Goal: Task Accomplishment & Management: Manage account settings

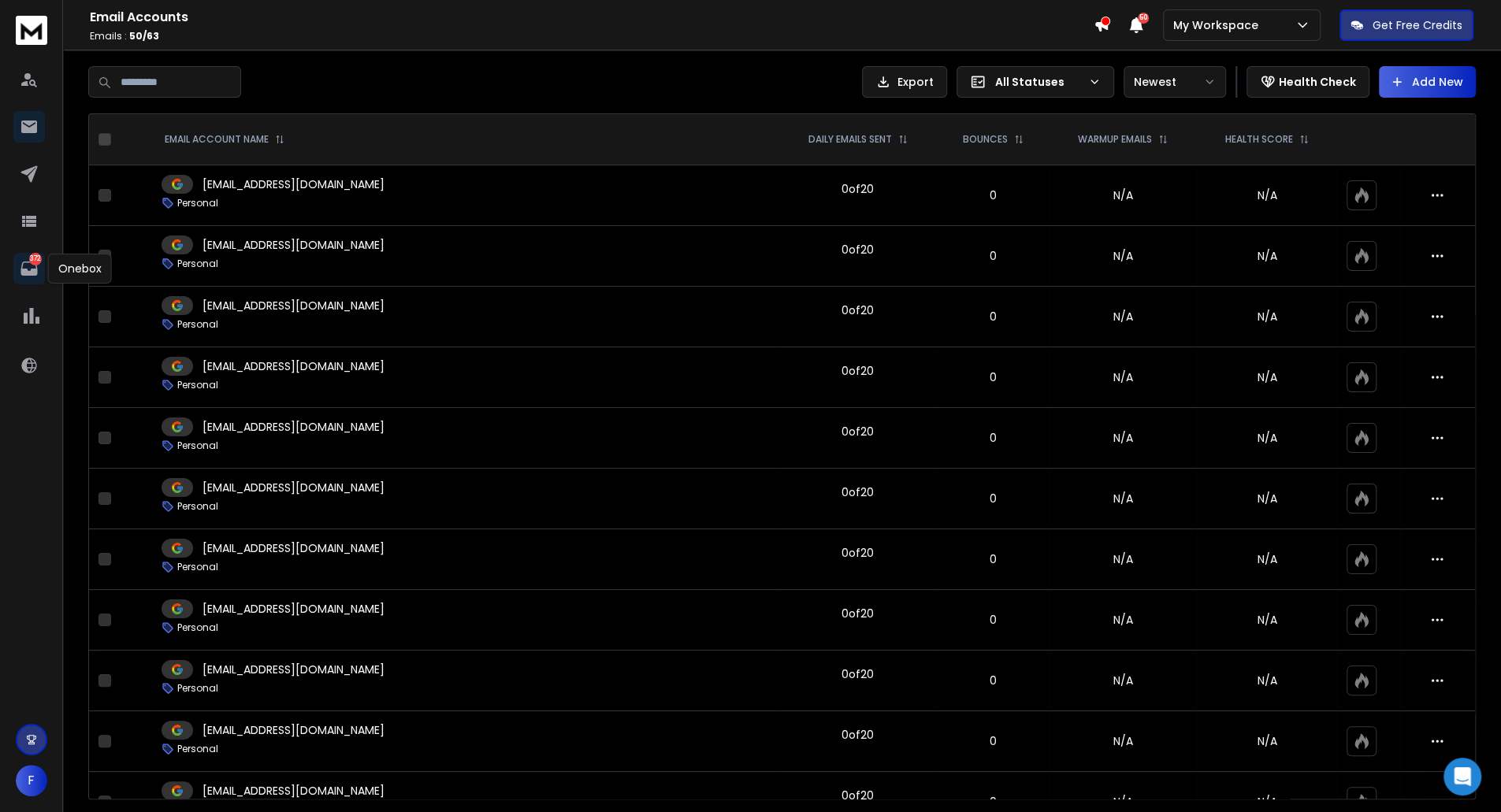
click at [26, 270] on icon at bounding box center [29, 268] width 17 height 14
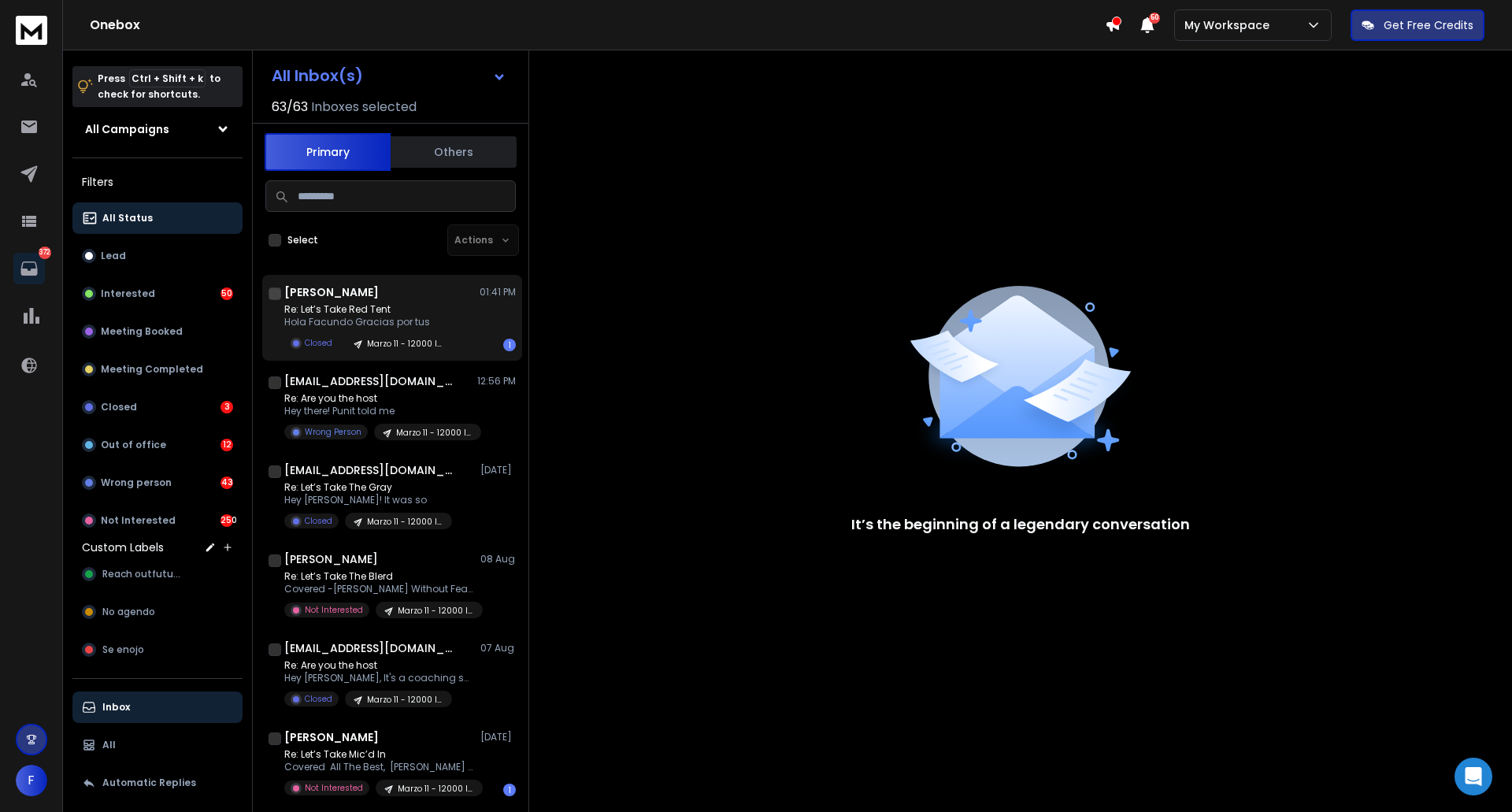
click at [429, 294] on div "[PERSON_NAME] 01:41 PM" at bounding box center [400, 292] width 231 height 16
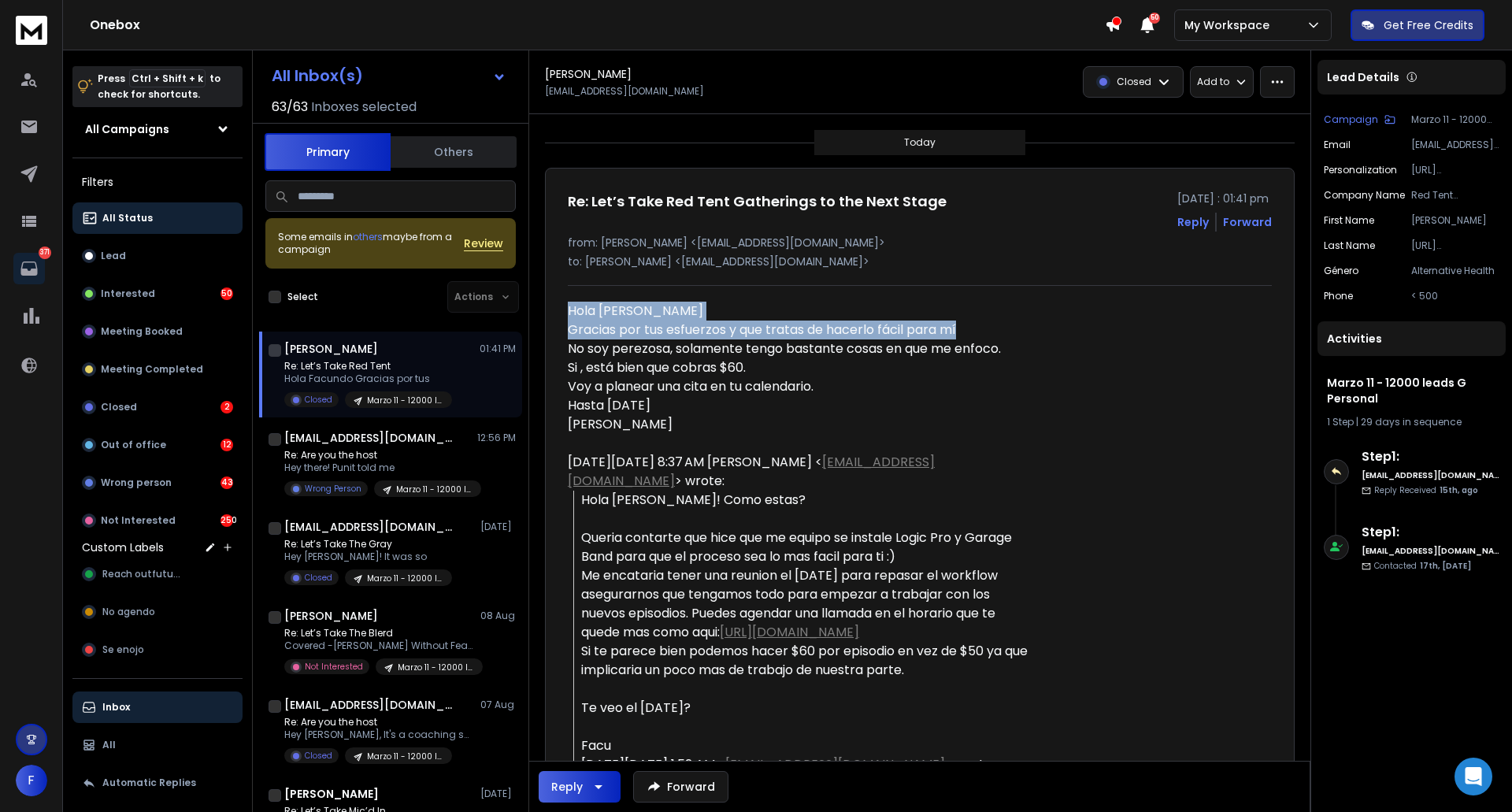
drag, startPoint x: 572, startPoint y: 309, endPoint x: 1018, endPoint y: 332, distance: 446.6
click at [571, 349] on div "No soy perezosa, solamente tengo bastante cosas en que me enfoco." at bounding box center [798, 349] width 460 height 19
drag, startPoint x: 571, startPoint y: 349, endPoint x: 1117, endPoint y: 364, distance: 546.2
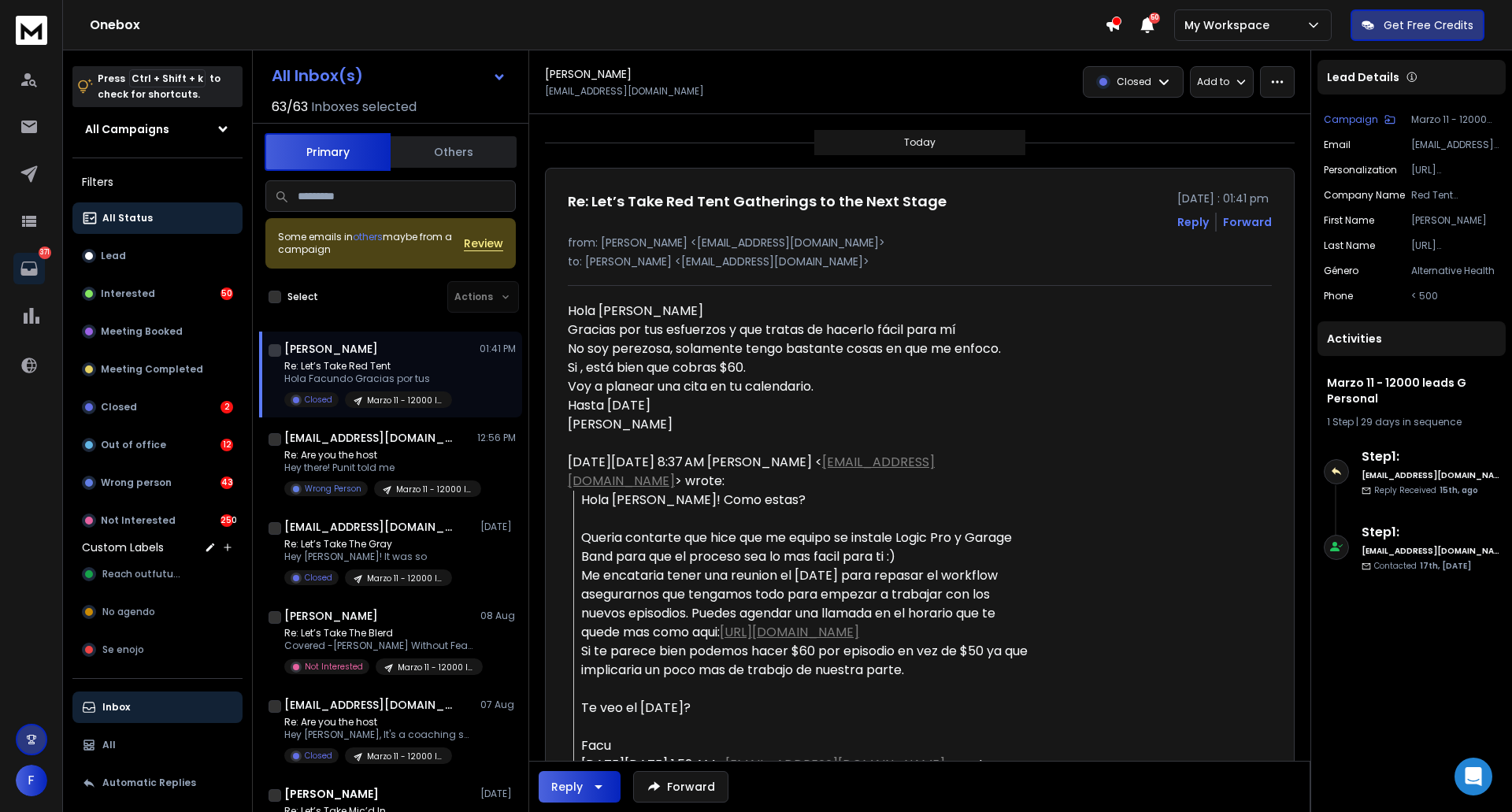
click at [608, 383] on div "Voy a planear una cita en tu calendario." at bounding box center [798, 386] width 460 height 19
click at [581, 784] on div "Reply" at bounding box center [567, 787] width 32 height 16
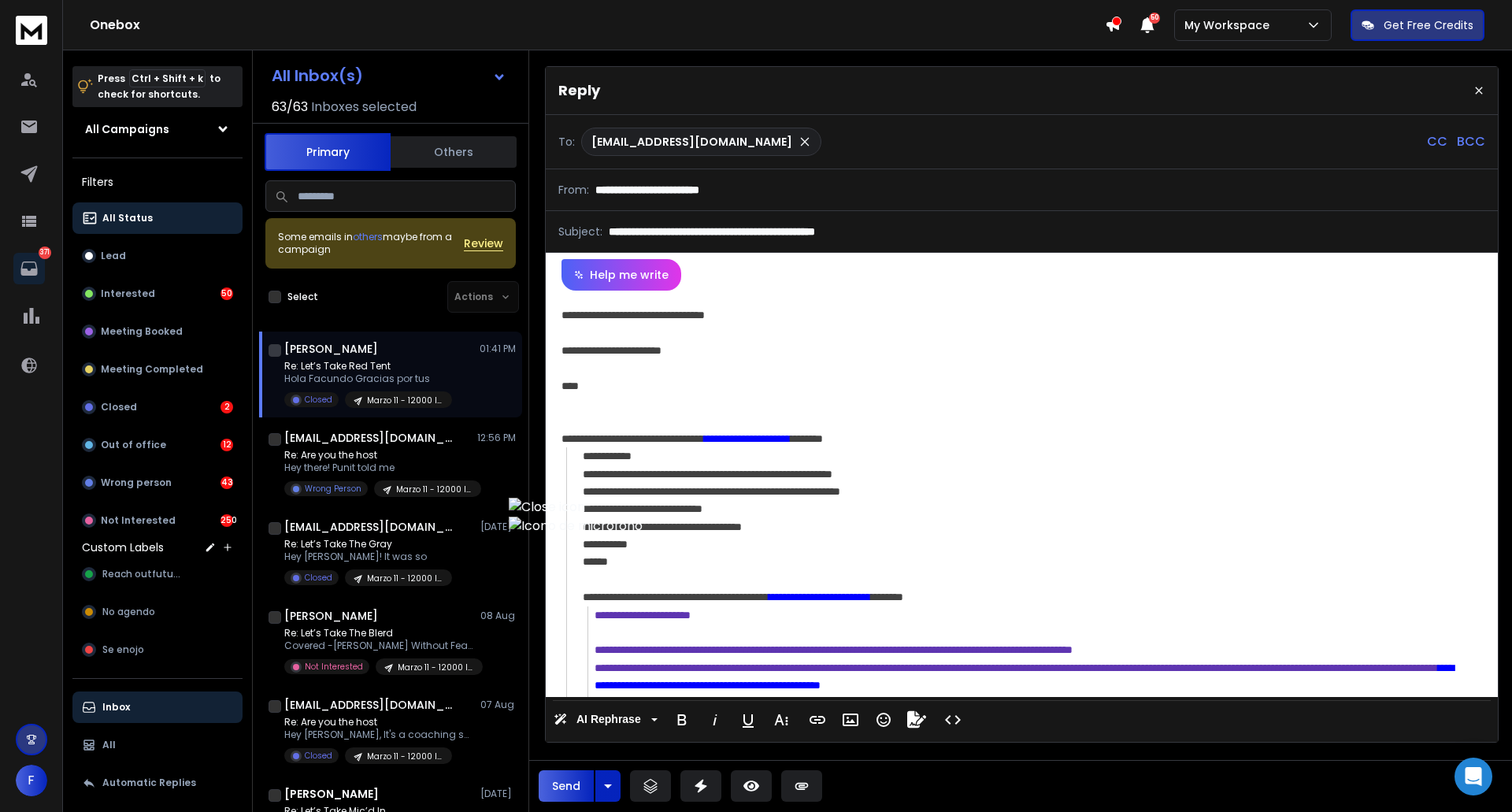
click at [567, 788] on button "Send" at bounding box center [566, 786] width 55 height 32
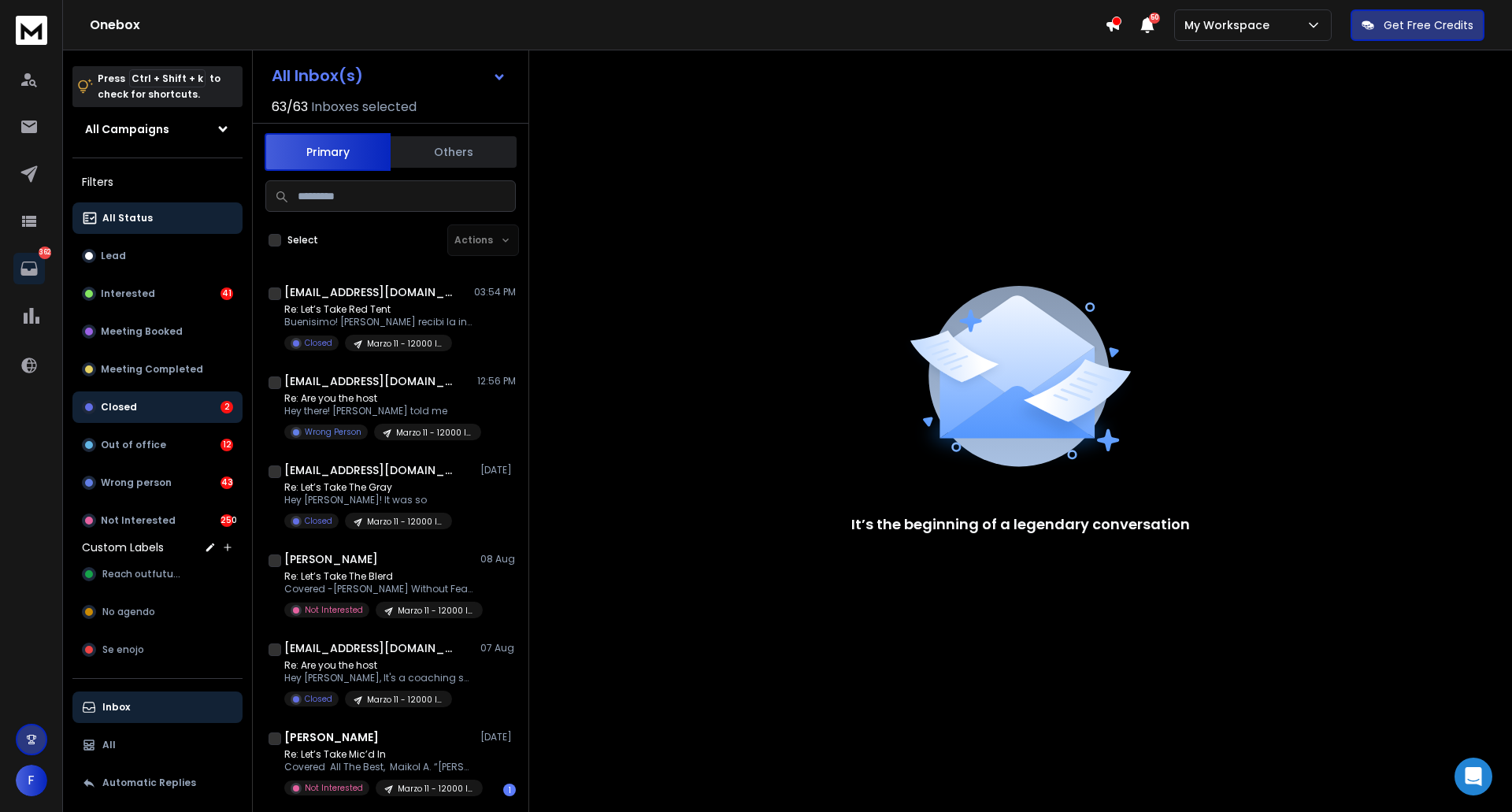
click at [163, 393] on button "Closed 2" at bounding box center [157, 407] width 170 height 32
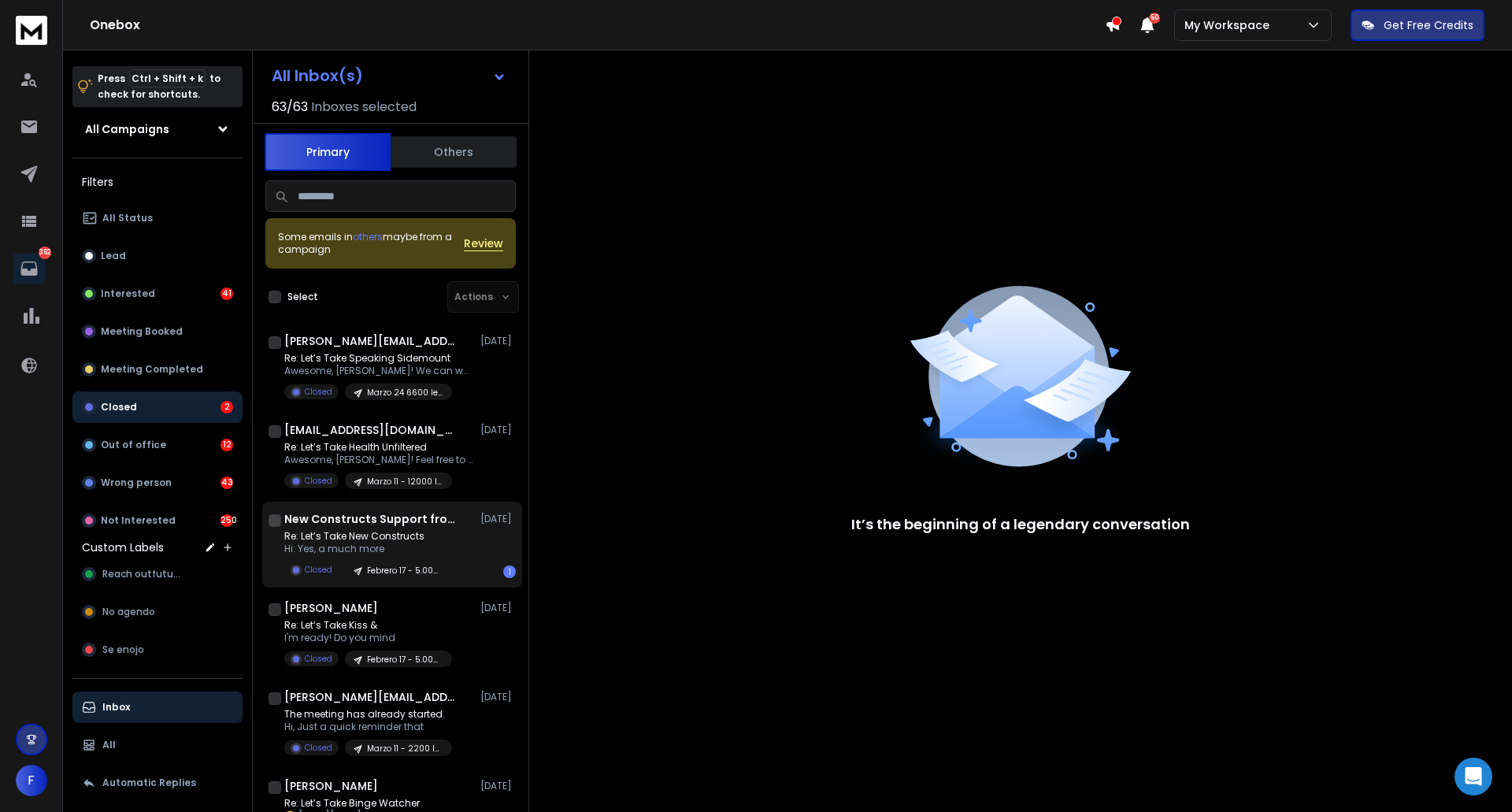
scroll to position [2392, 0]
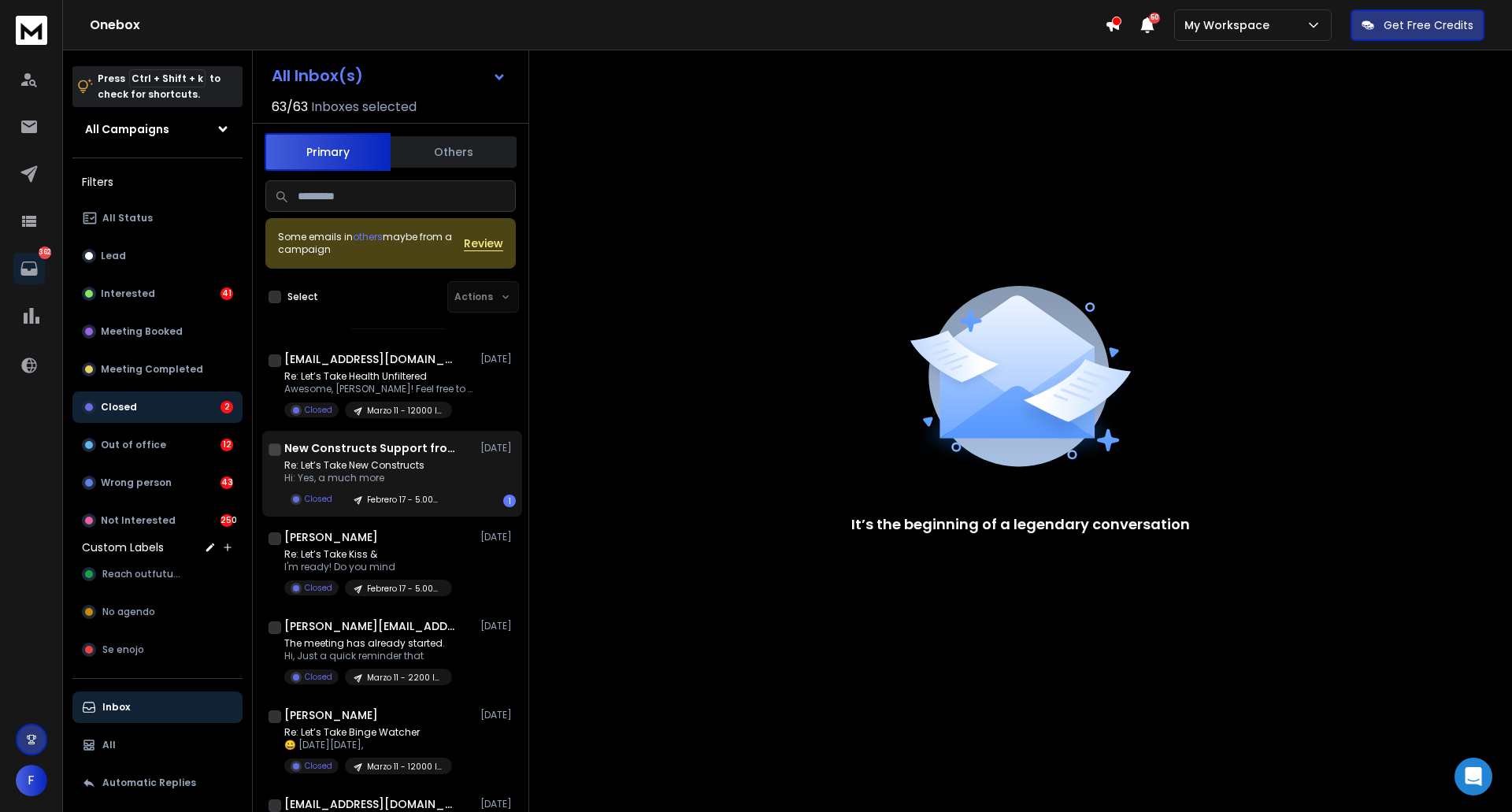
click at [482, 471] on div "Re: Let’s Take New Constructs Hi: Yes, a much more Closed Febrero 17 - 5.000 le…" at bounding box center [400, 483] width 231 height 48
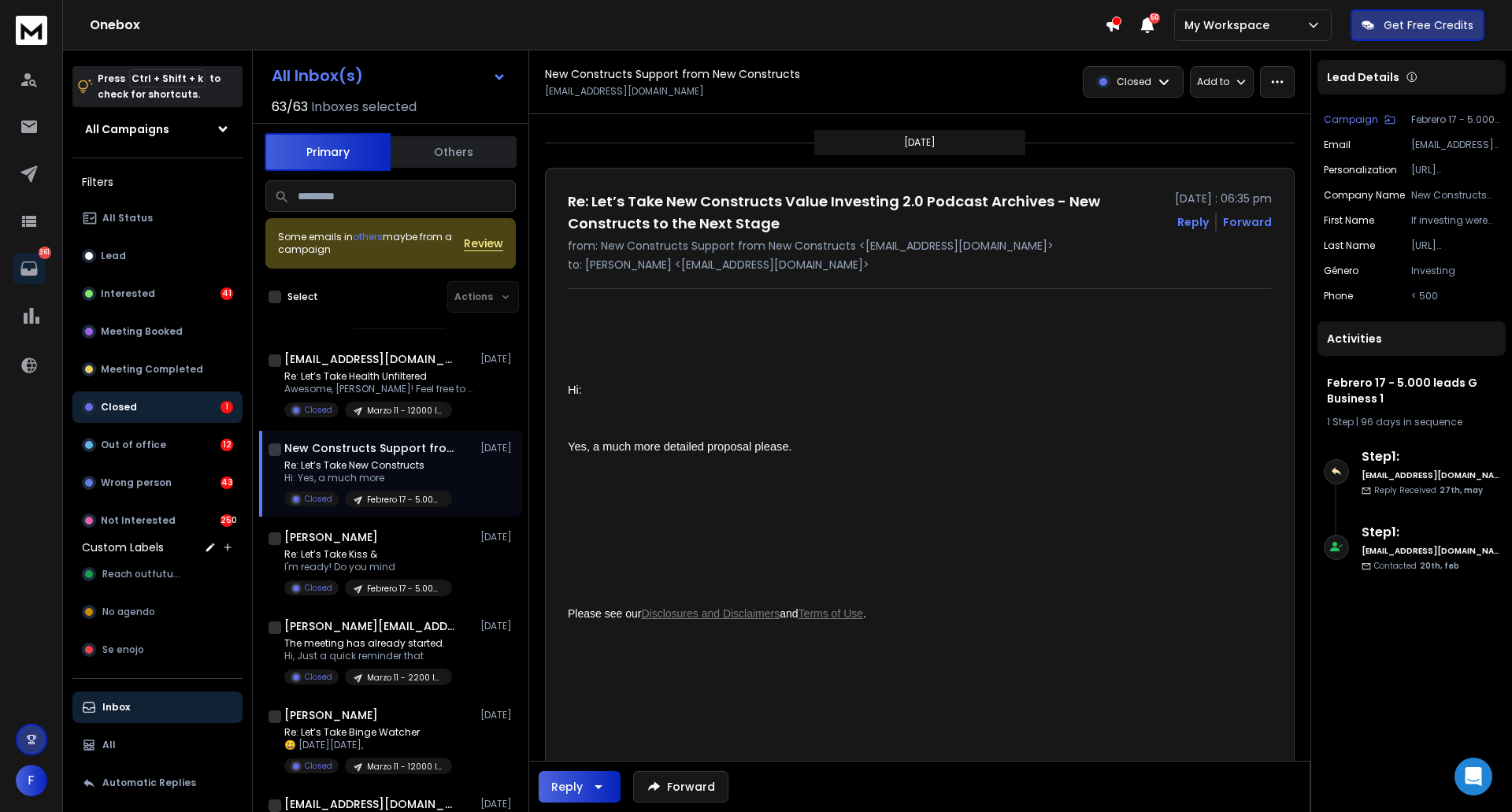
click at [1286, 77] on button "button" at bounding box center [1277, 82] width 35 height 32
click at [1254, 121] on div "Mark as unread" at bounding box center [1231, 117] width 105 height 16
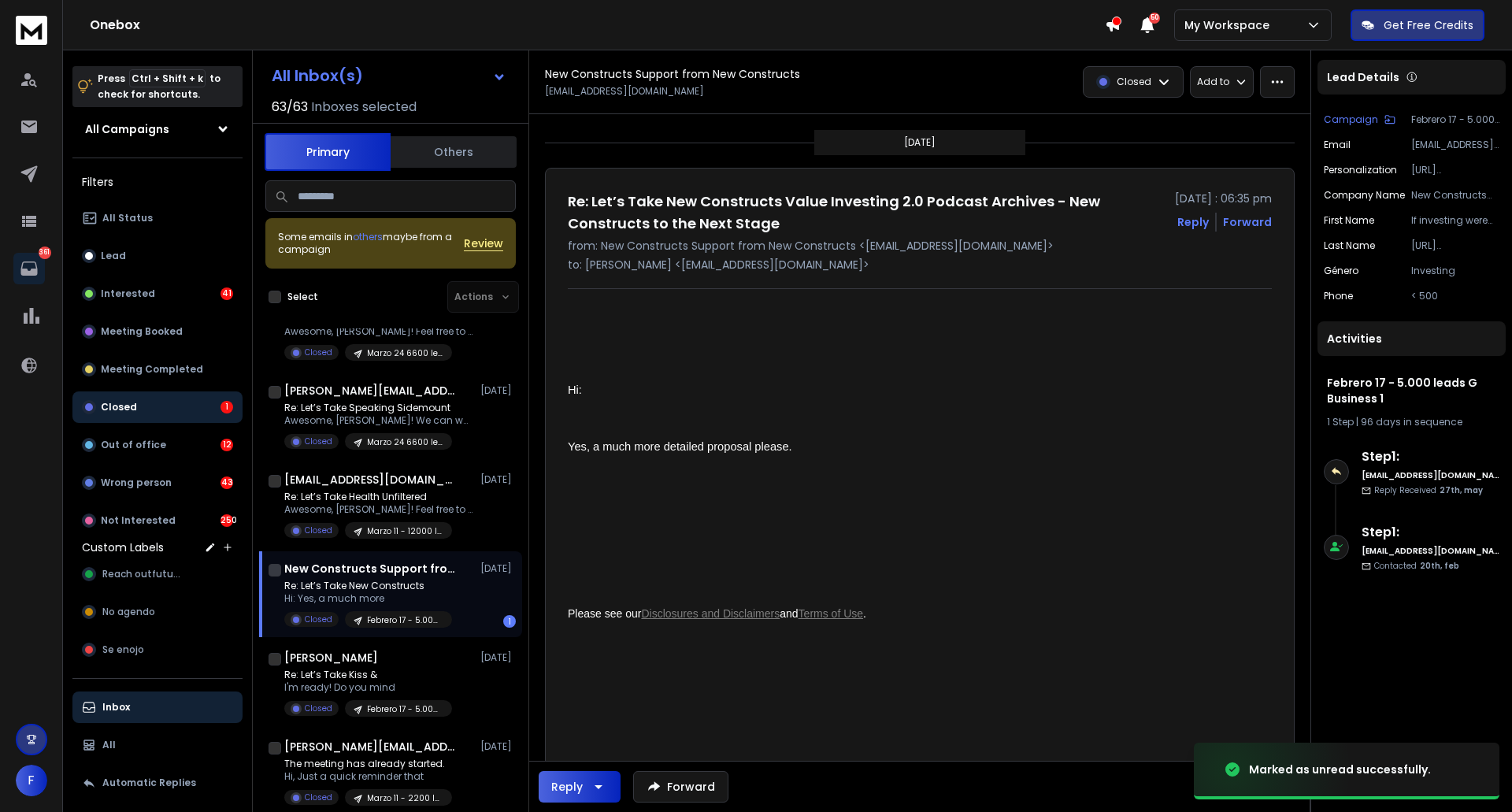
scroll to position [2156, 0]
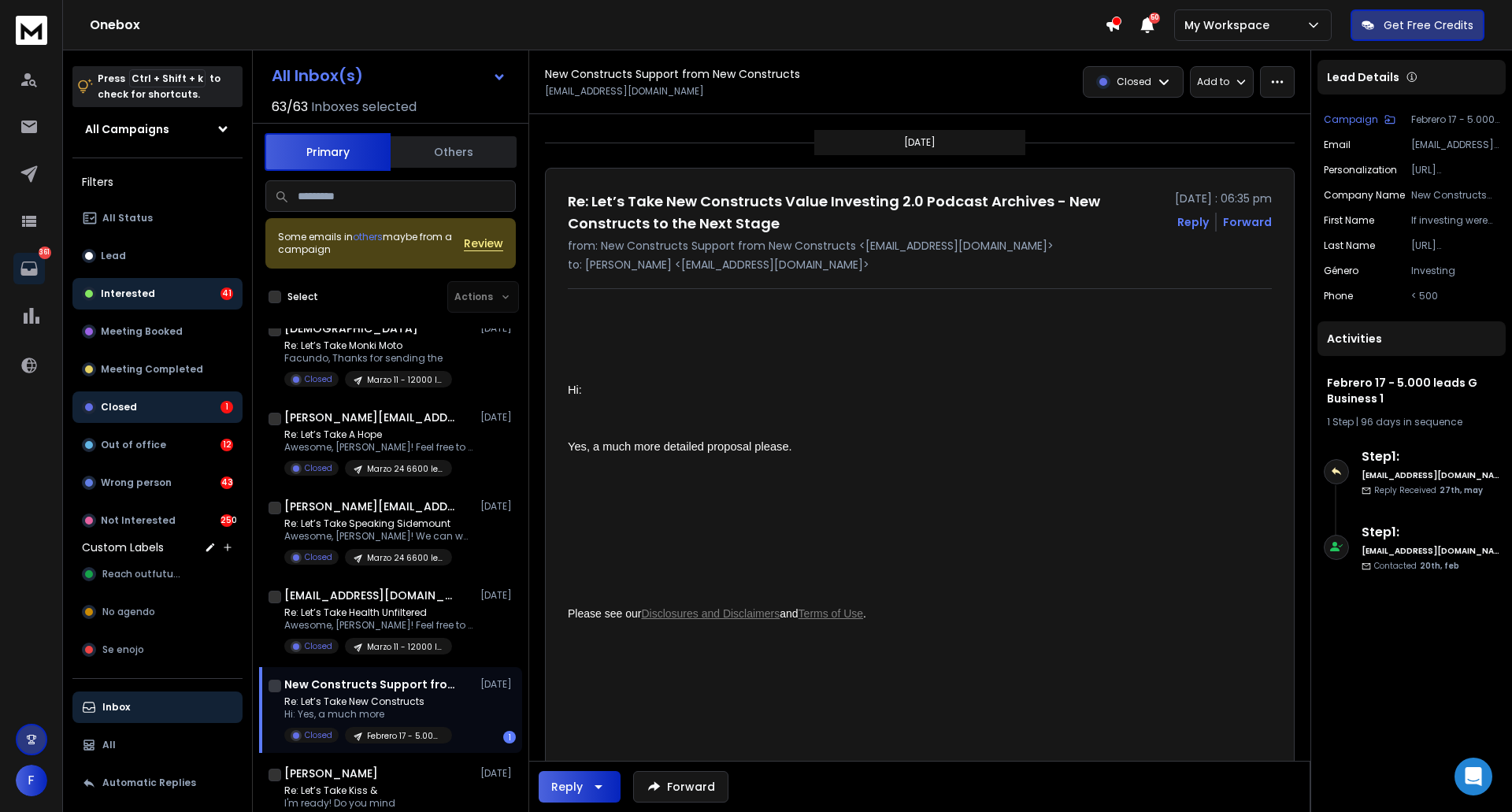
click at [200, 294] on button "Interested 41" at bounding box center [157, 294] width 170 height 32
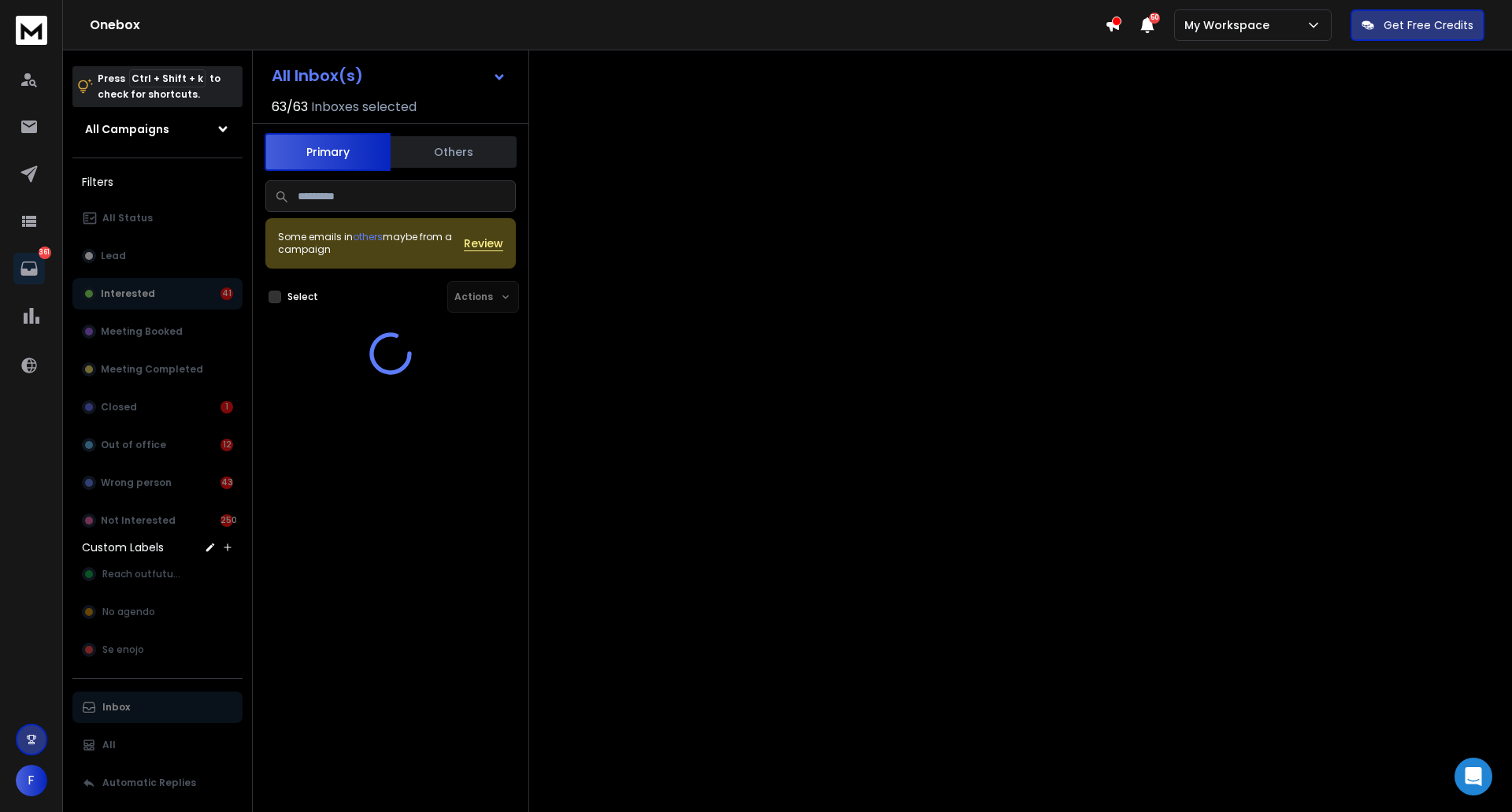
scroll to position [0, 0]
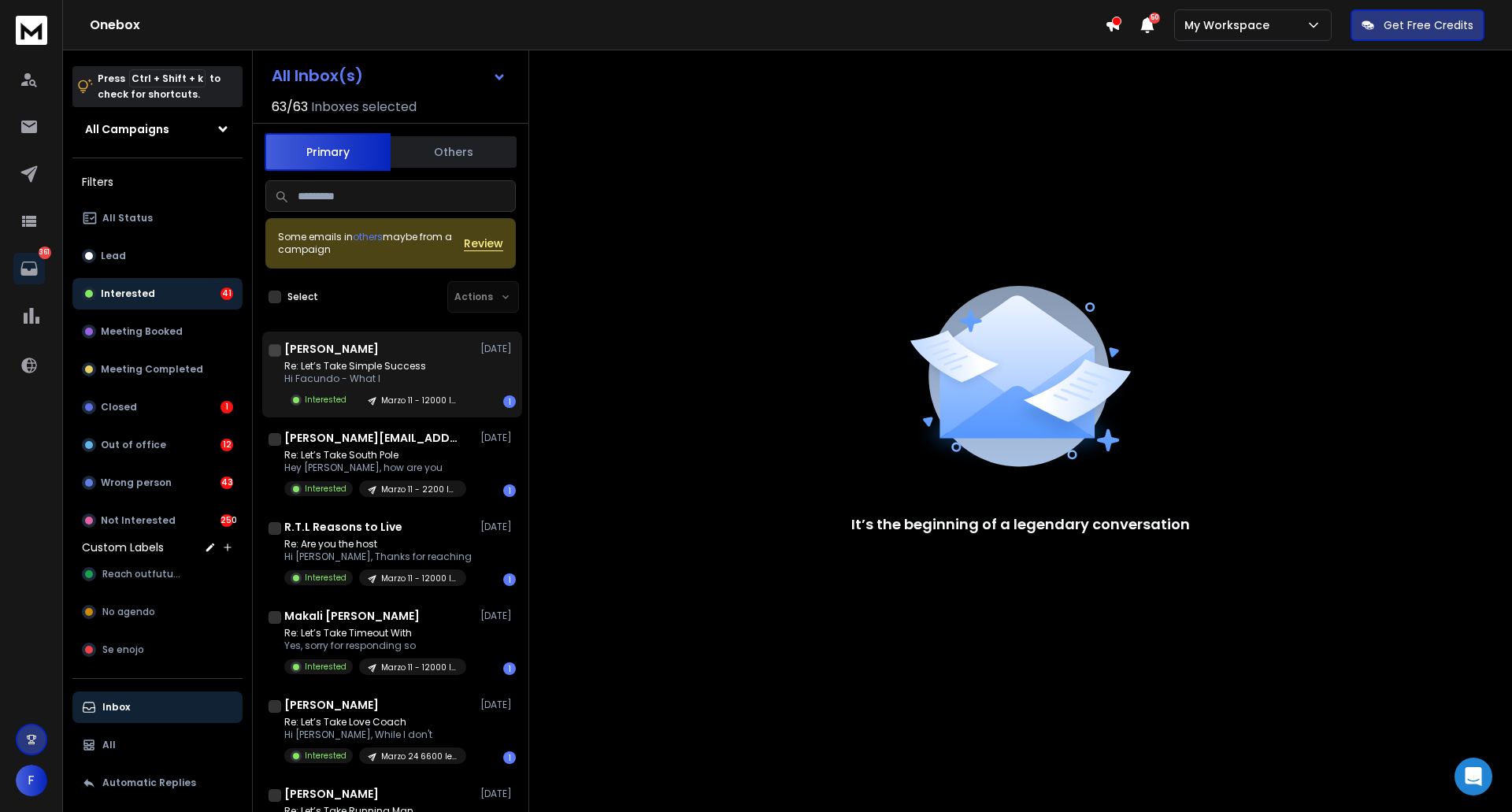
click at [362, 385] on div "Re: Let’s Take Simple Success Hi Facundo - What I Interested Marzo 11 - 12000 l…" at bounding box center [375, 384] width 182 height 48
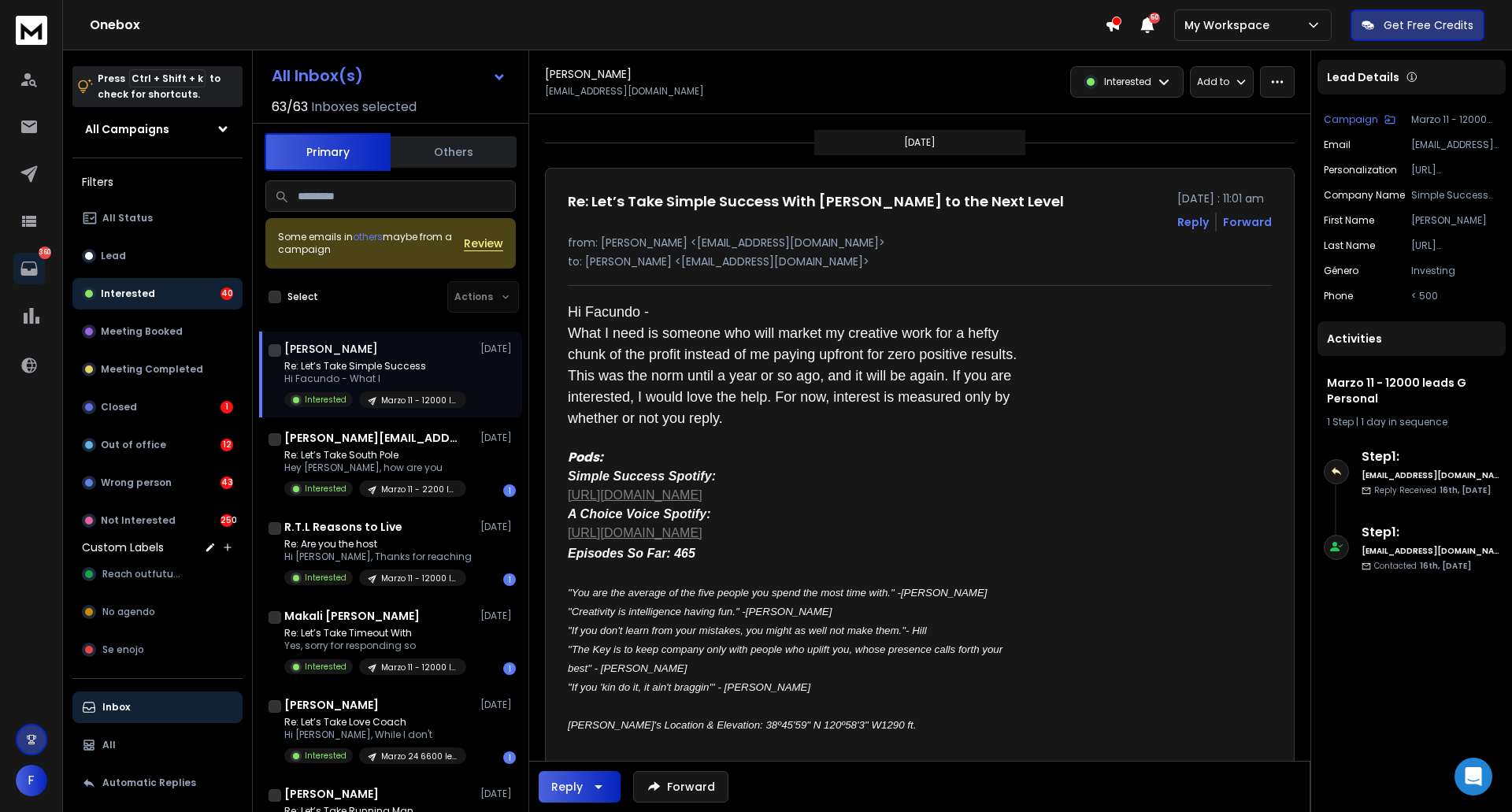
click at [1283, 93] on button "button" at bounding box center [1277, 82] width 35 height 32
click at [1268, 119] on div "Mark as unread" at bounding box center [1231, 117] width 105 height 16
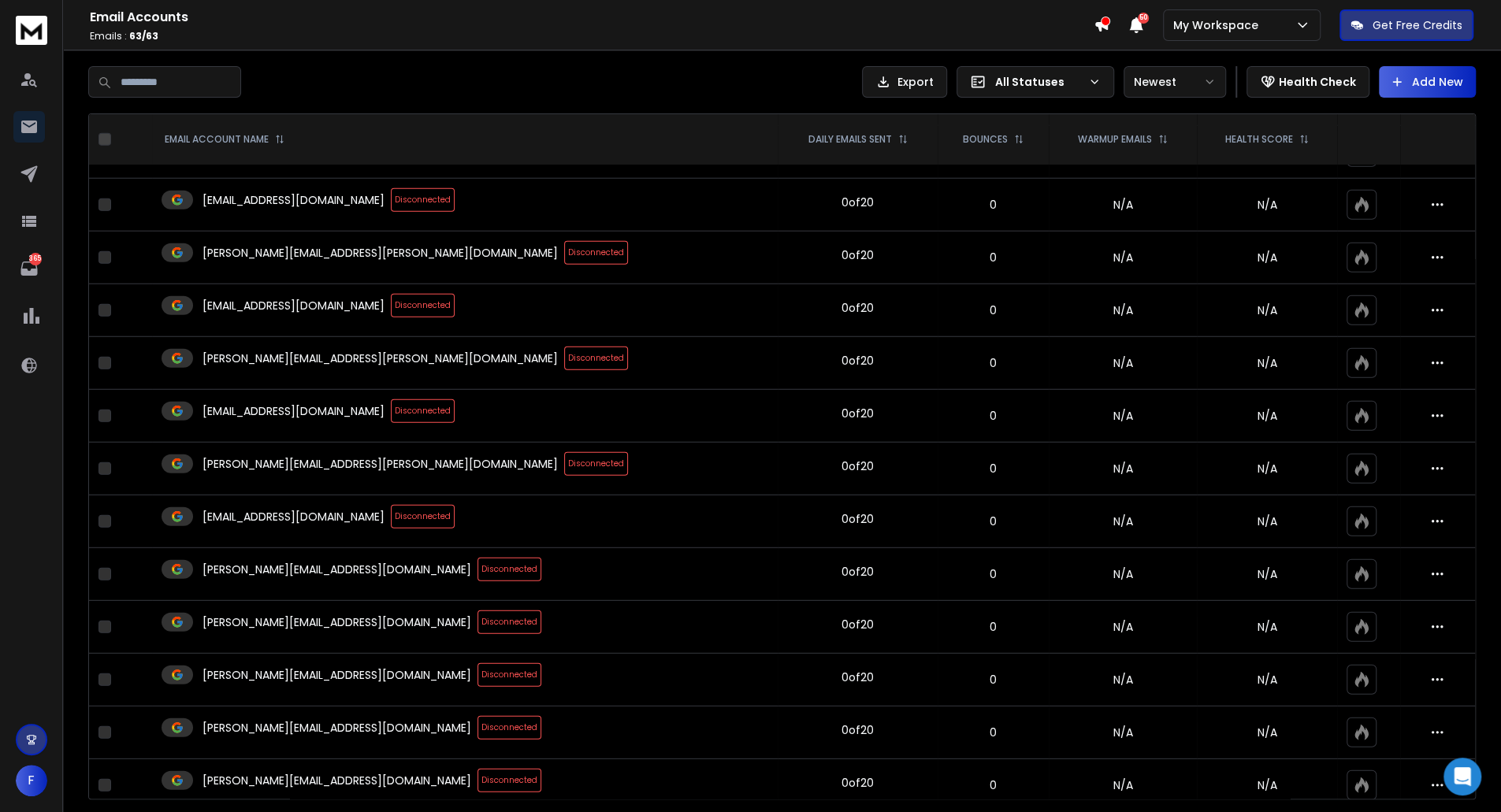
scroll to position [3055, 0]
click at [106, 779] on button "button" at bounding box center [104, 785] width 12 height 12
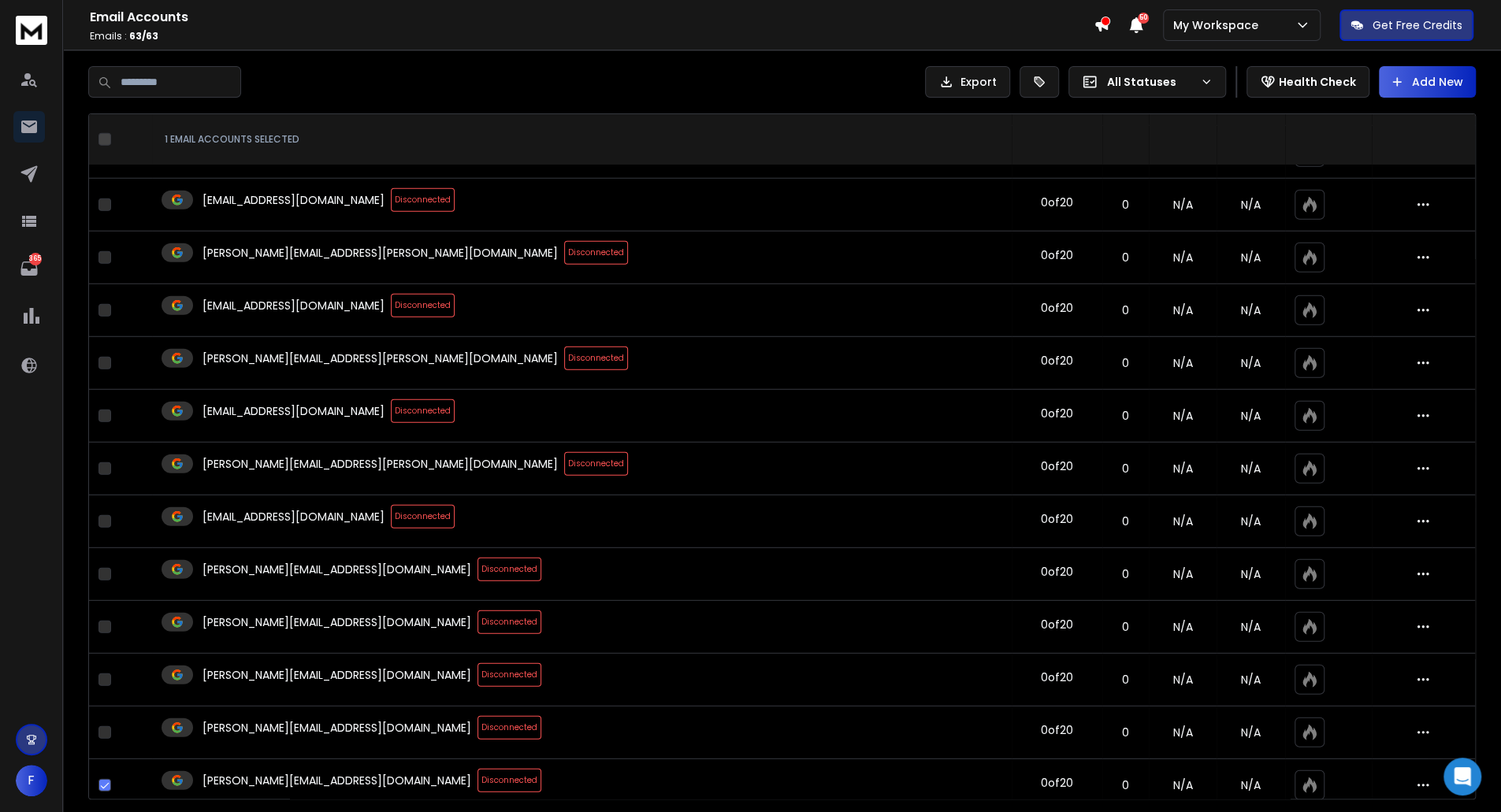
click at [102, 726] on button "button" at bounding box center [104, 732] width 12 height 12
click at [108, 674] on button "button" at bounding box center [104, 679] width 12 height 12
click at [106, 620] on button "button" at bounding box center [104, 626] width 12 height 12
click at [103, 568] on button "button" at bounding box center [104, 573] width 12 height 12
click at [102, 515] on button "button" at bounding box center [104, 521] width 12 height 12
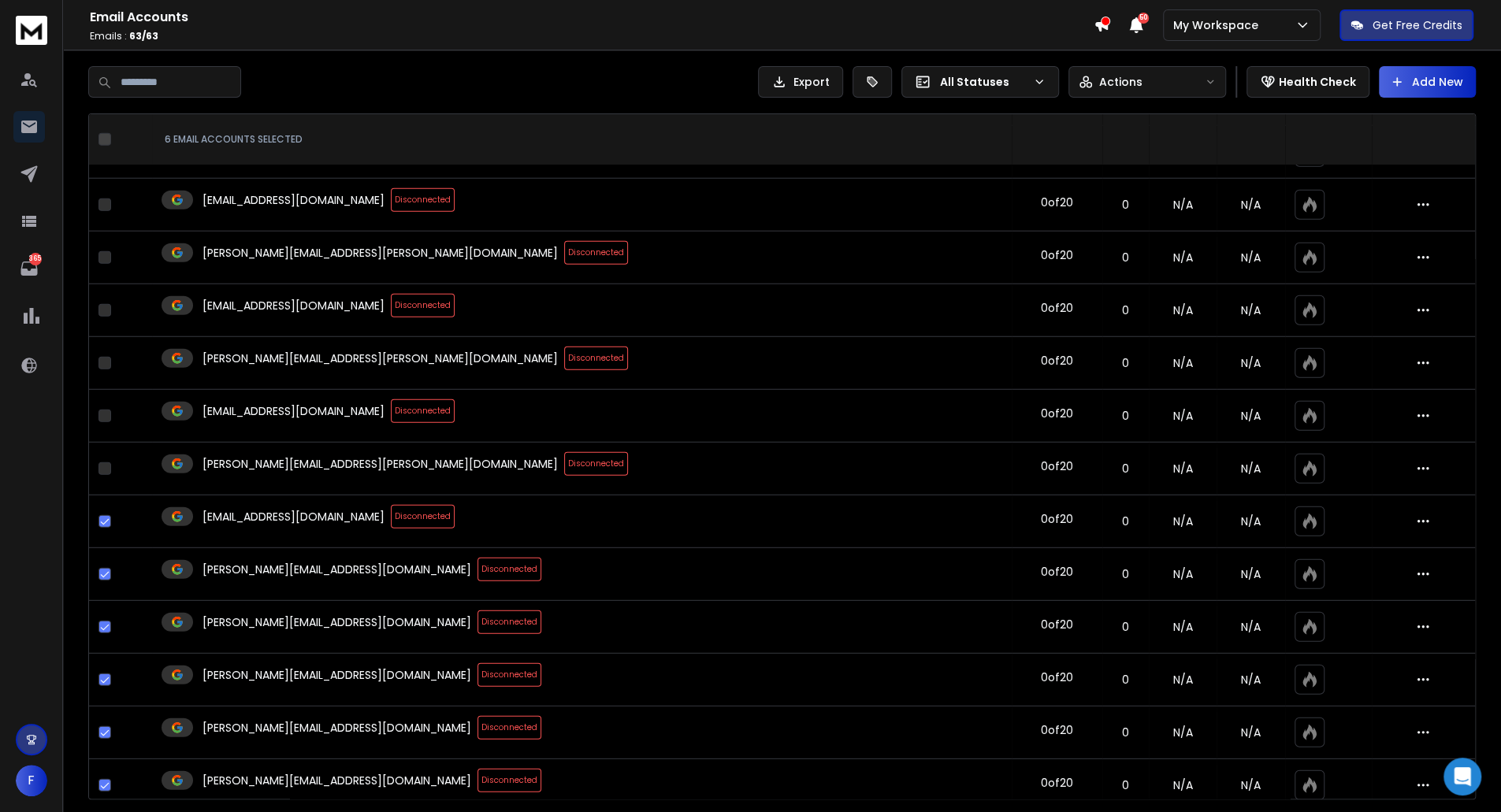
click at [102, 457] on td at bounding box center [120, 469] width 63 height 52
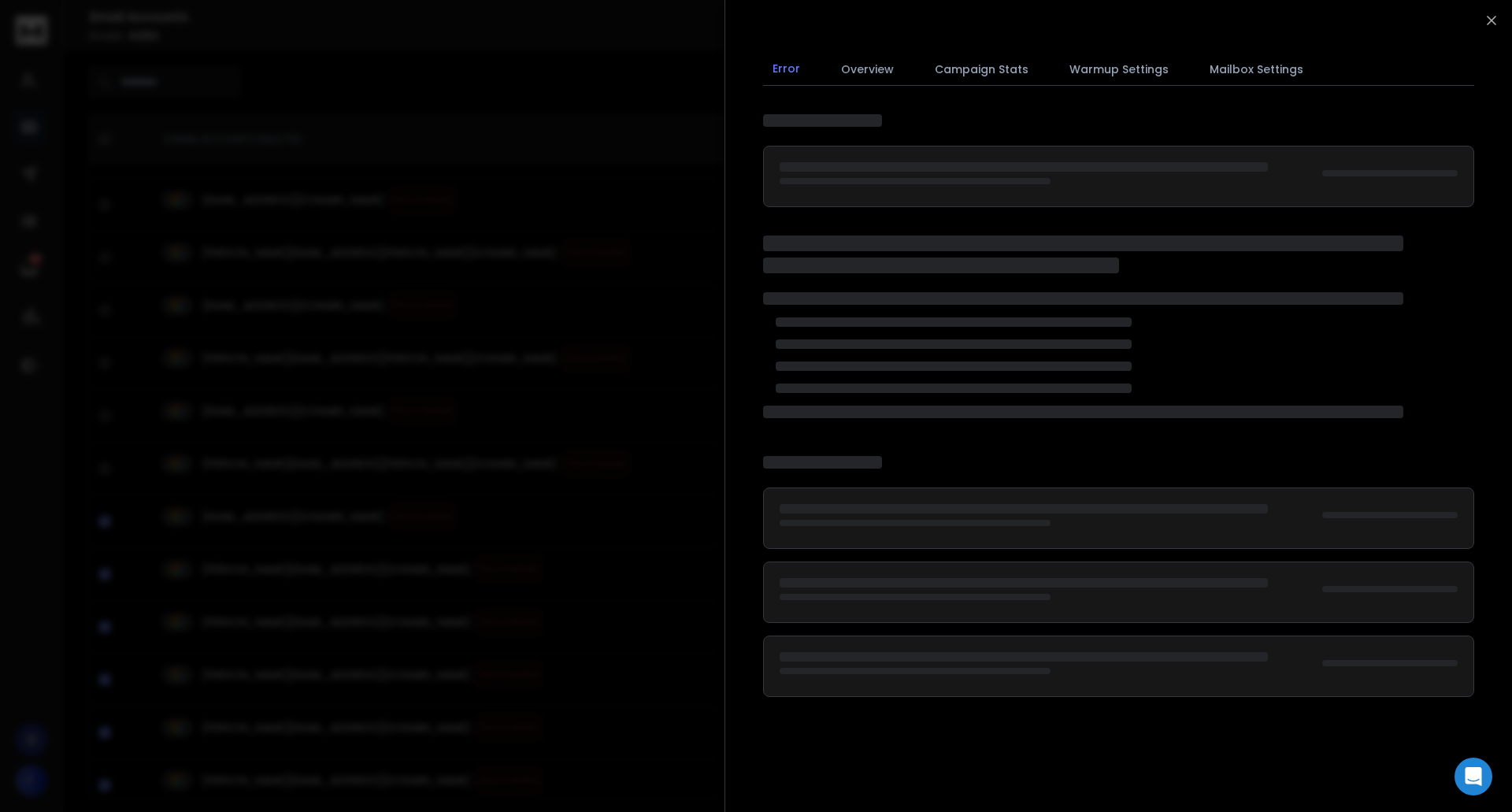
click at [101, 432] on div at bounding box center [756, 406] width 1512 height 812
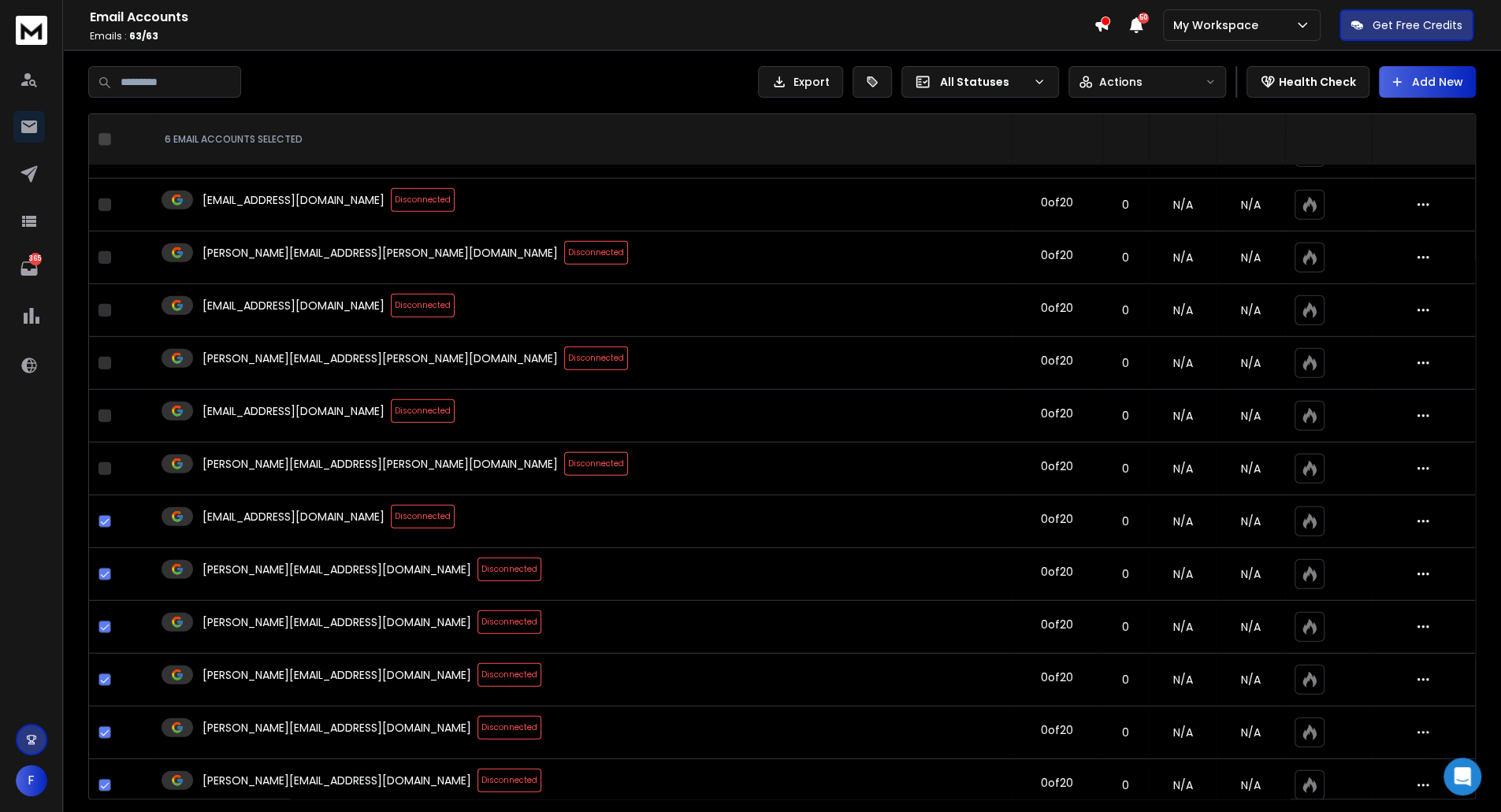
click at [112, 462] on div at bounding box center [124, 468] width 53 height 12
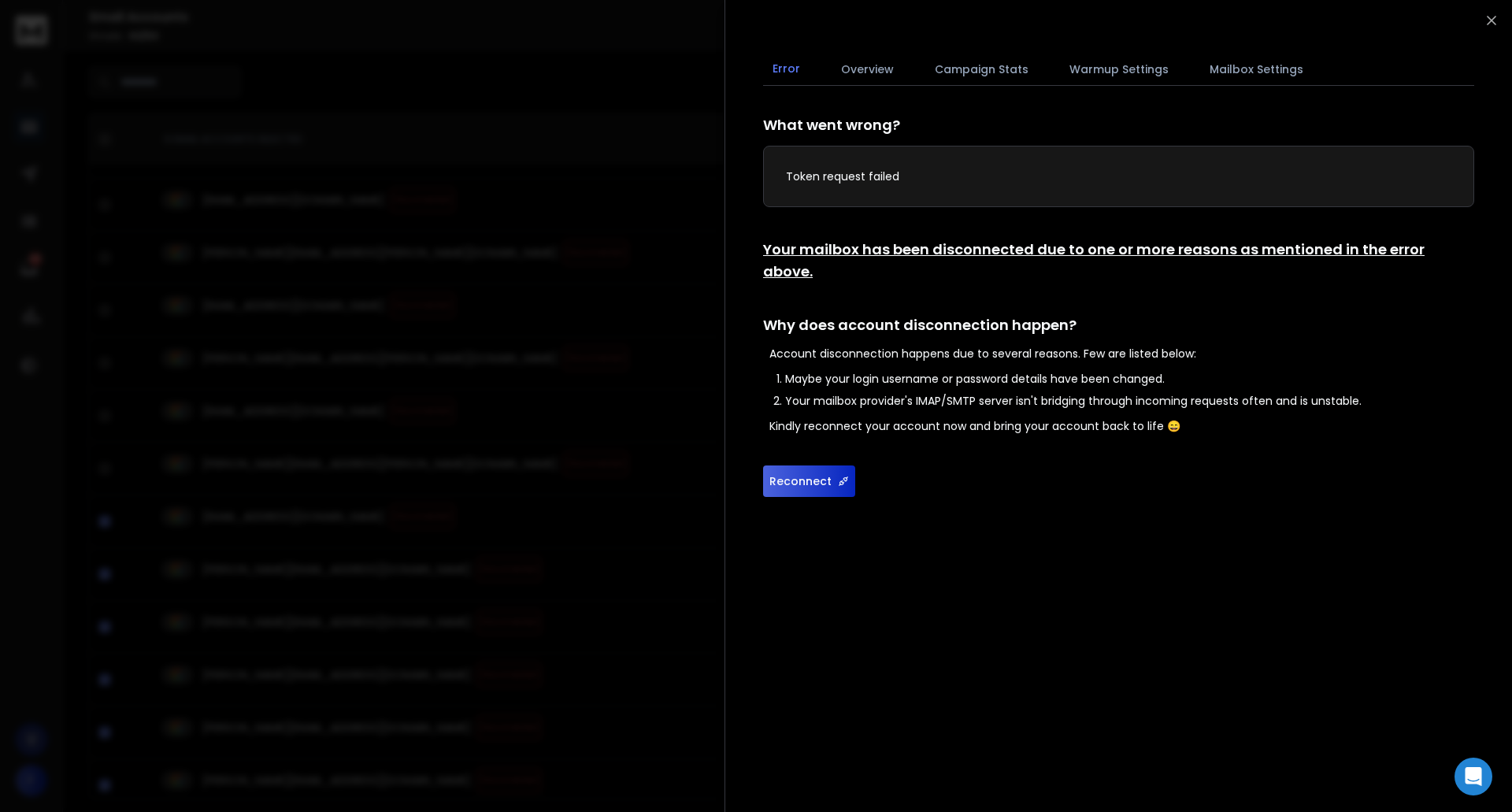
click at [104, 413] on div at bounding box center [756, 406] width 1512 height 812
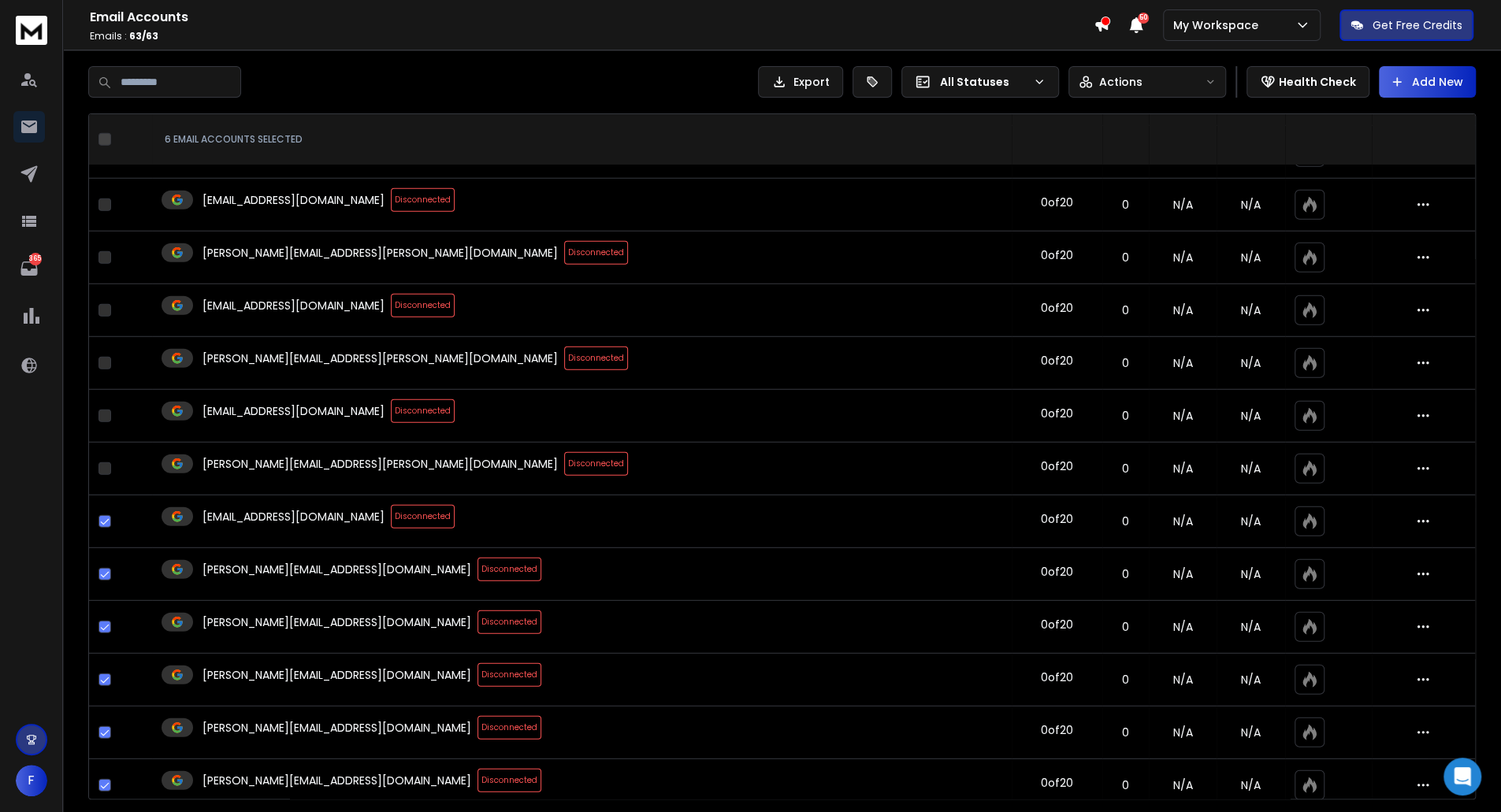
click at [102, 462] on button "button" at bounding box center [104, 468] width 12 height 12
click at [103, 410] on button "button" at bounding box center [104, 415] width 12 height 12
click at [106, 356] on button "button" at bounding box center [104, 362] width 12 height 12
click at [104, 304] on button "button" at bounding box center [104, 310] width 12 height 12
drag, startPoint x: 109, startPoint y: 240, endPoint x: 107, endPoint y: 214, distance: 26.1
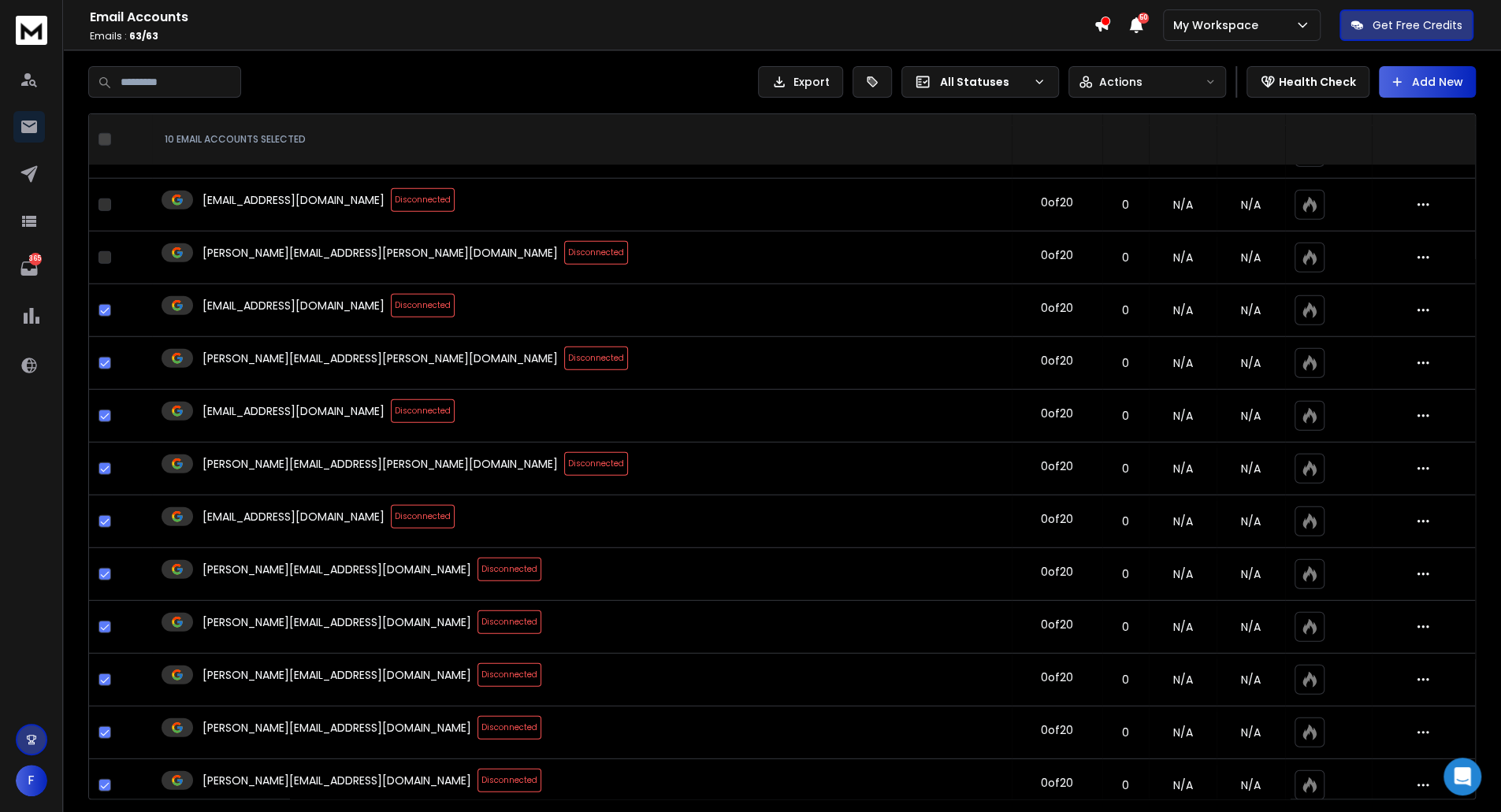
click at [109, 252] on button "button" at bounding box center [104, 257] width 12 height 12
click at [105, 198] on button "button" at bounding box center [104, 204] width 12 height 12
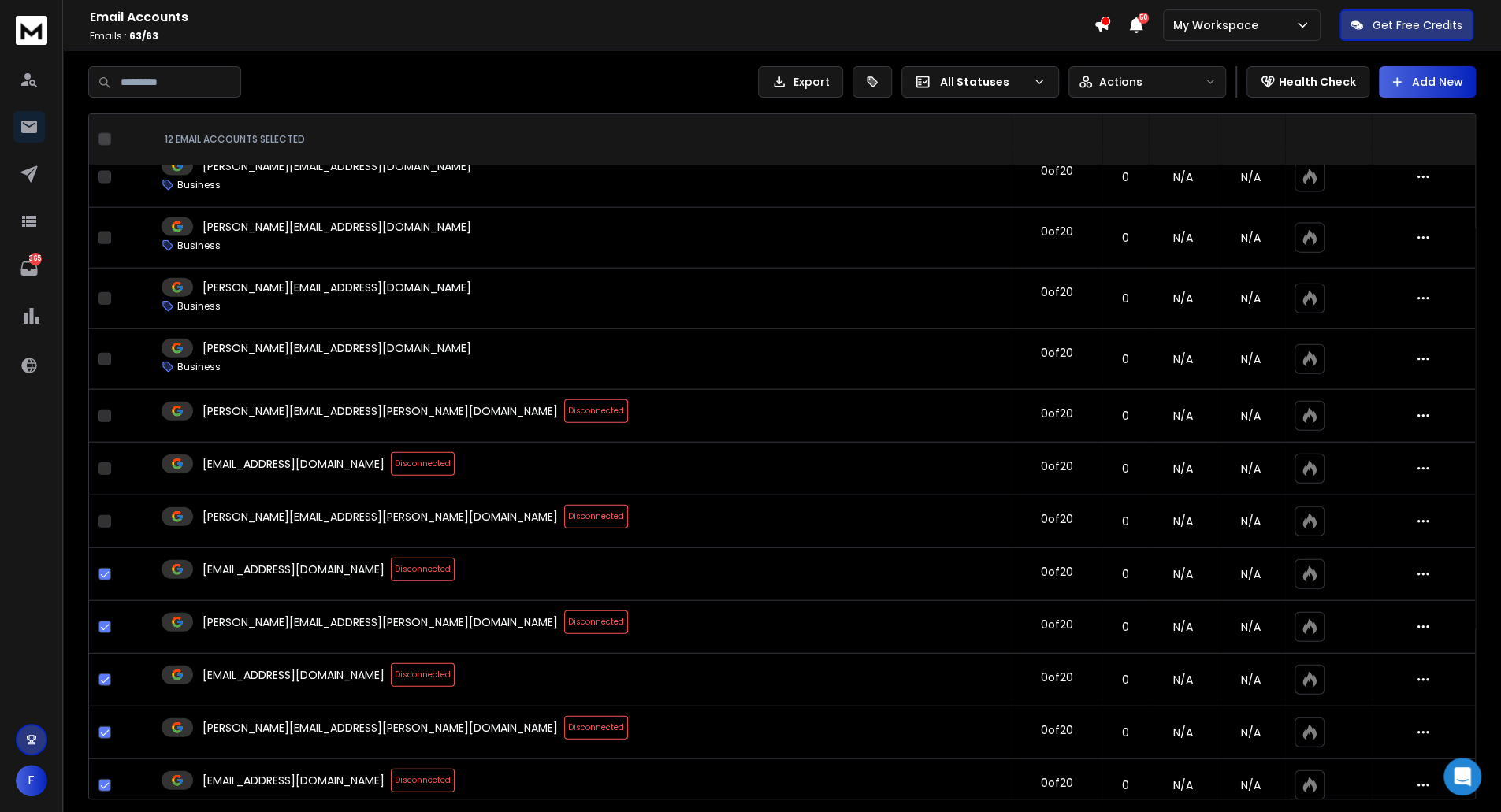
scroll to position [2661, 0]
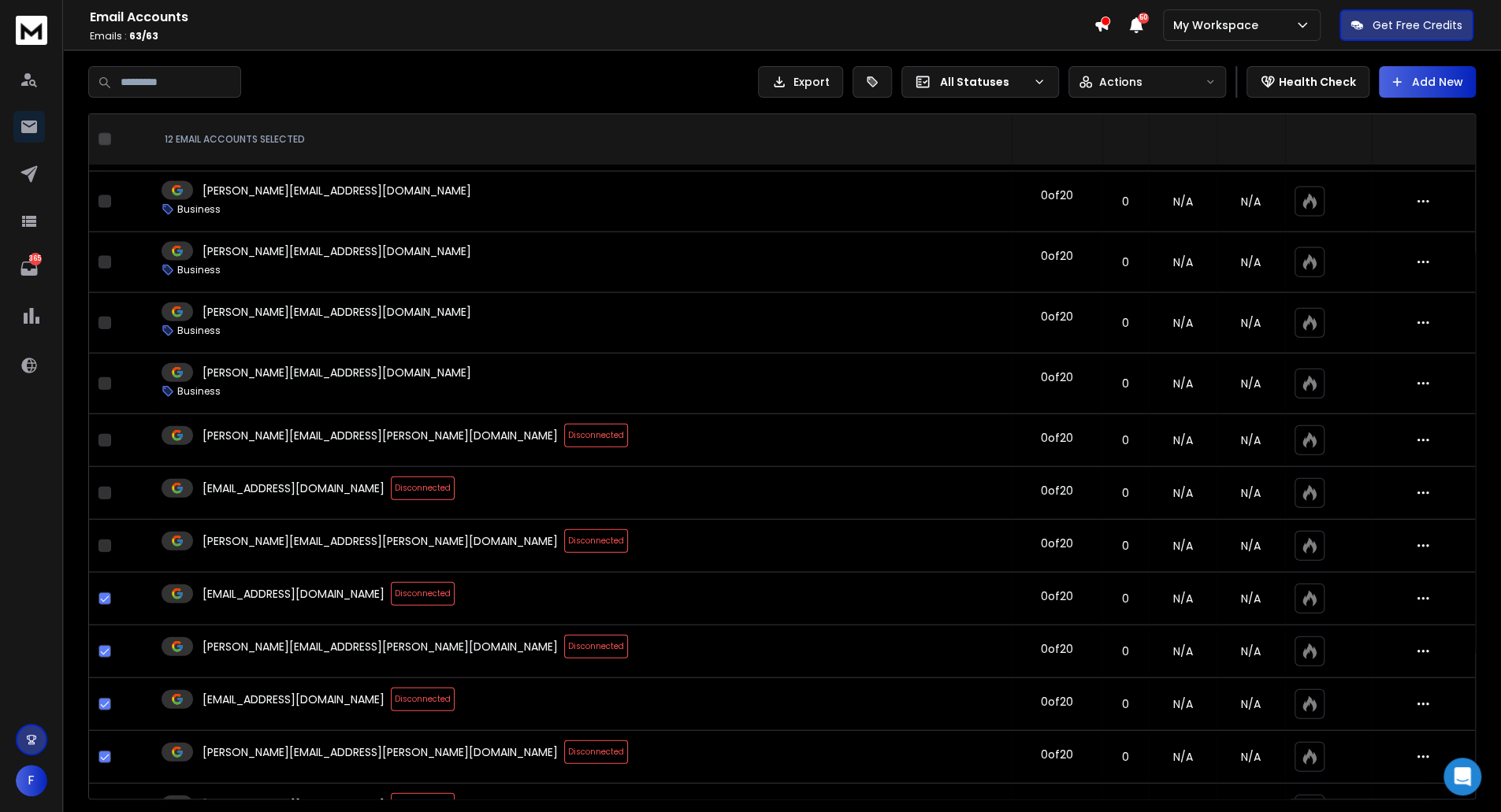
click at [101, 540] on button "button" at bounding box center [104, 545] width 12 height 12
click at [104, 471] on td at bounding box center [120, 493] width 63 height 52
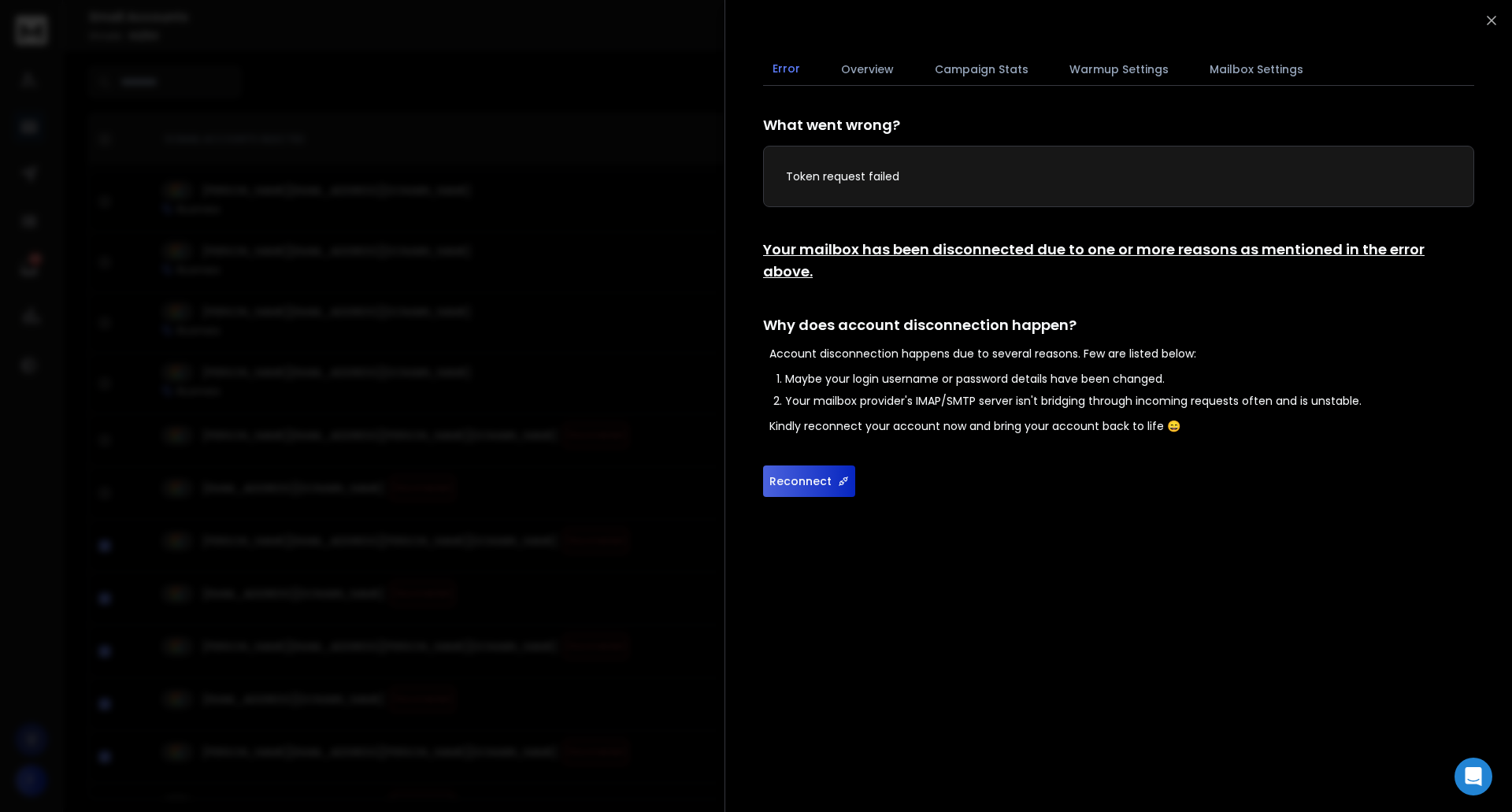
click at [107, 441] on div at bounding box center [756, 406] width 1512 height 812
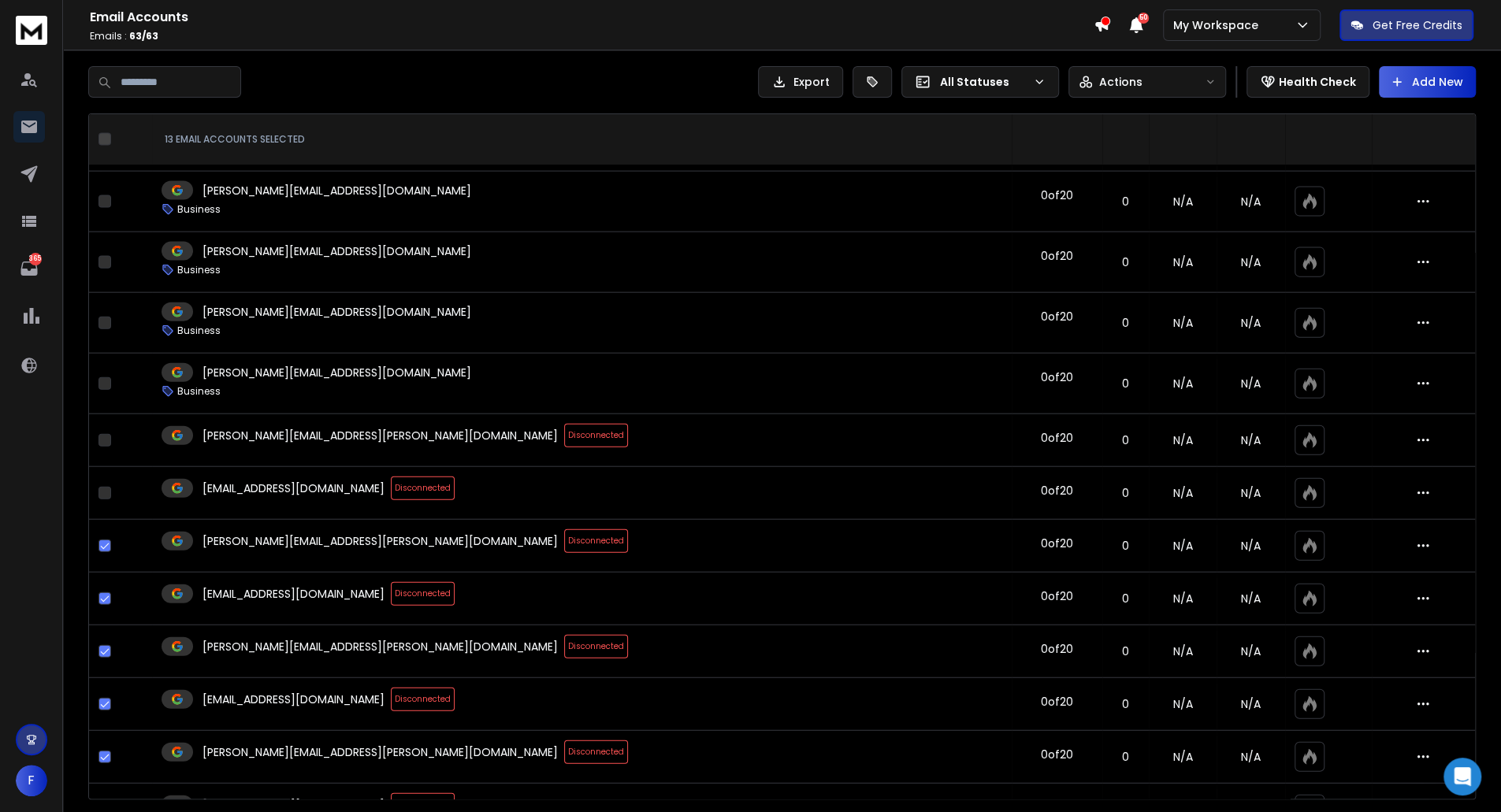
click at [104, 434] on button "button" at bounding box center [104, 440] width 12 height 12
click at [109, 487] on td at bounding box center [120, 493] width 63 height 52
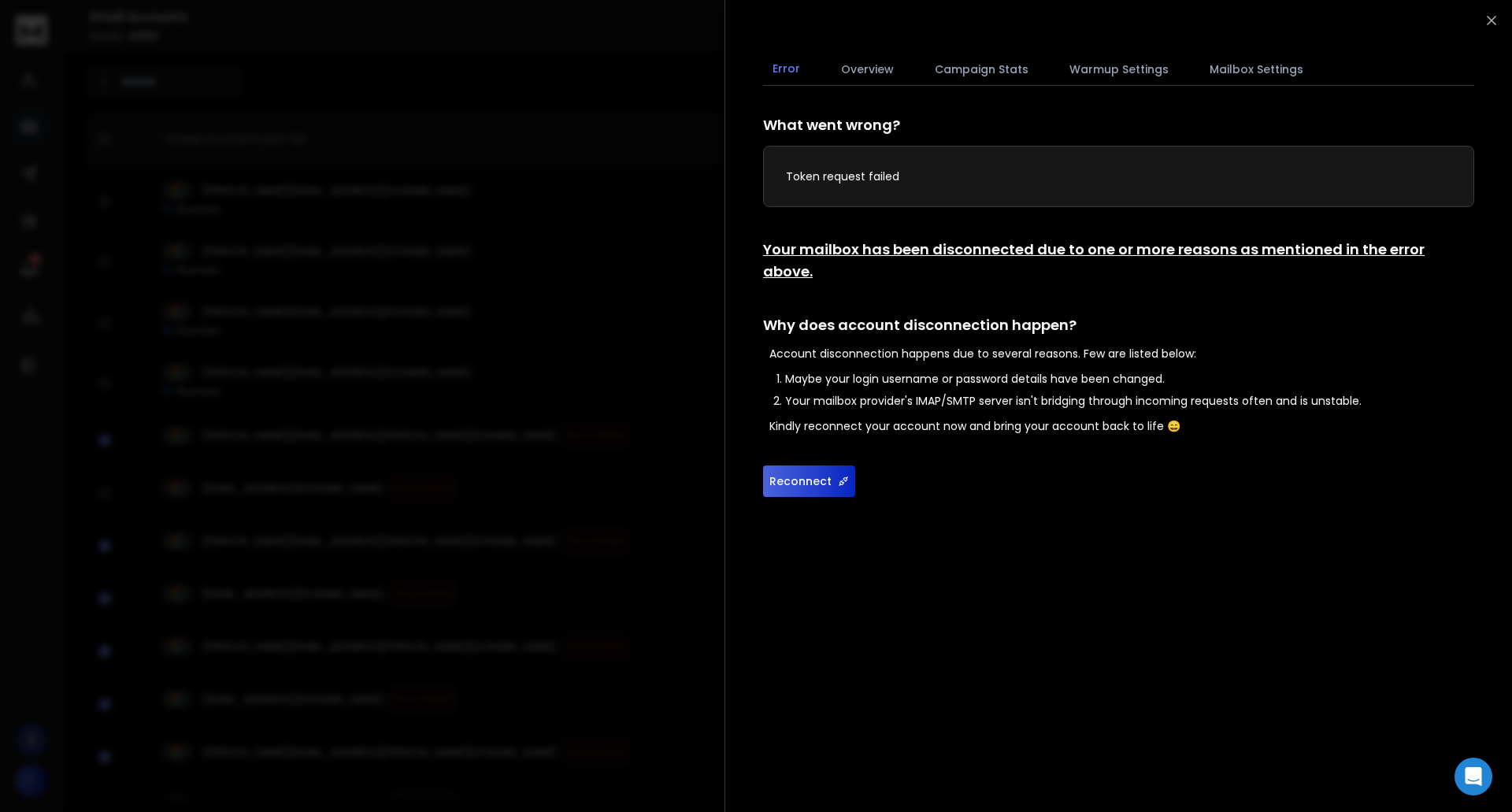
click at [109, 487] on div at bounding box center [756, 406] width 1512 height 812
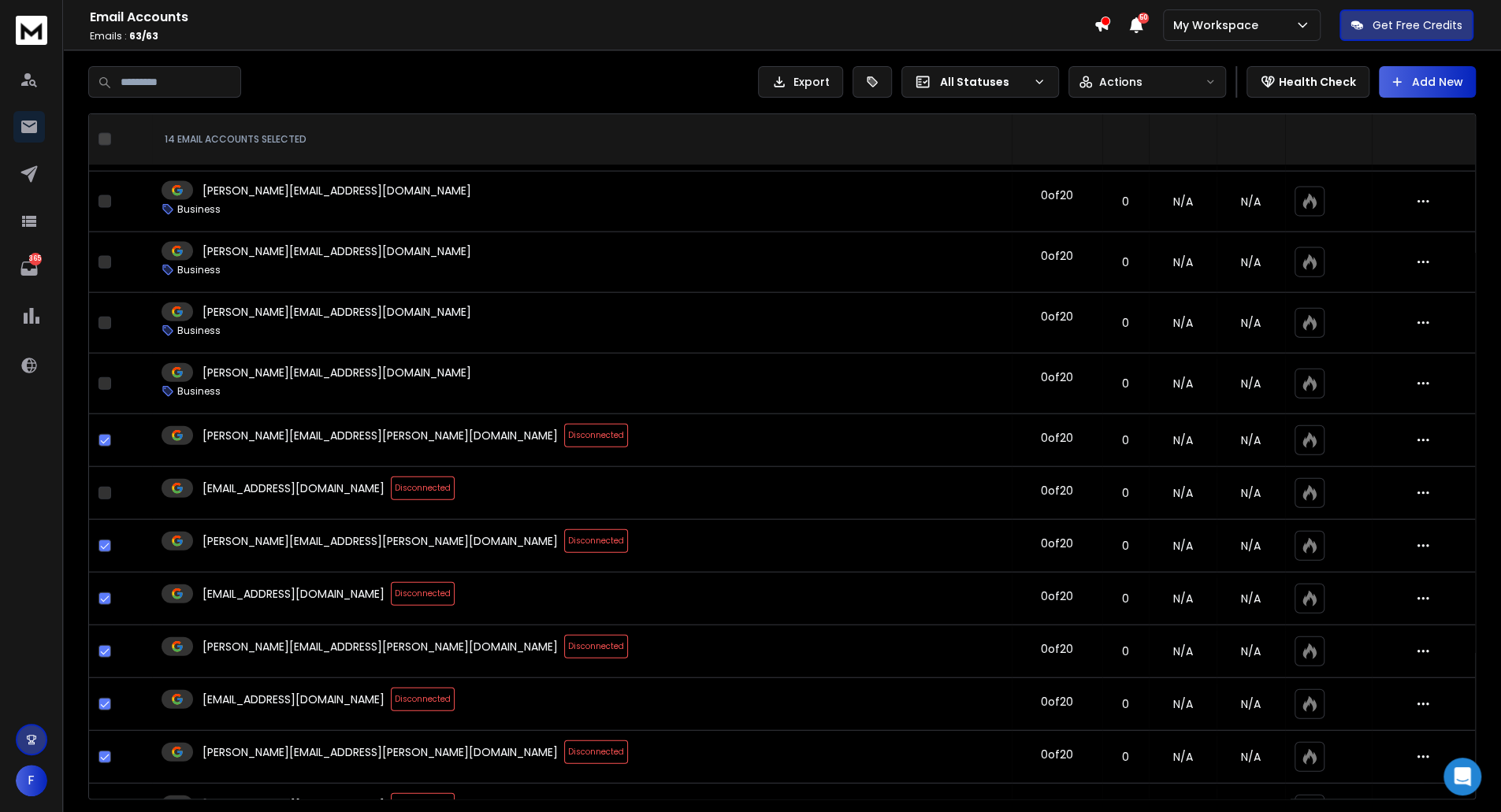
click at [105, 486] on button "button" at bounding box center [104, 492] width 12 height 12
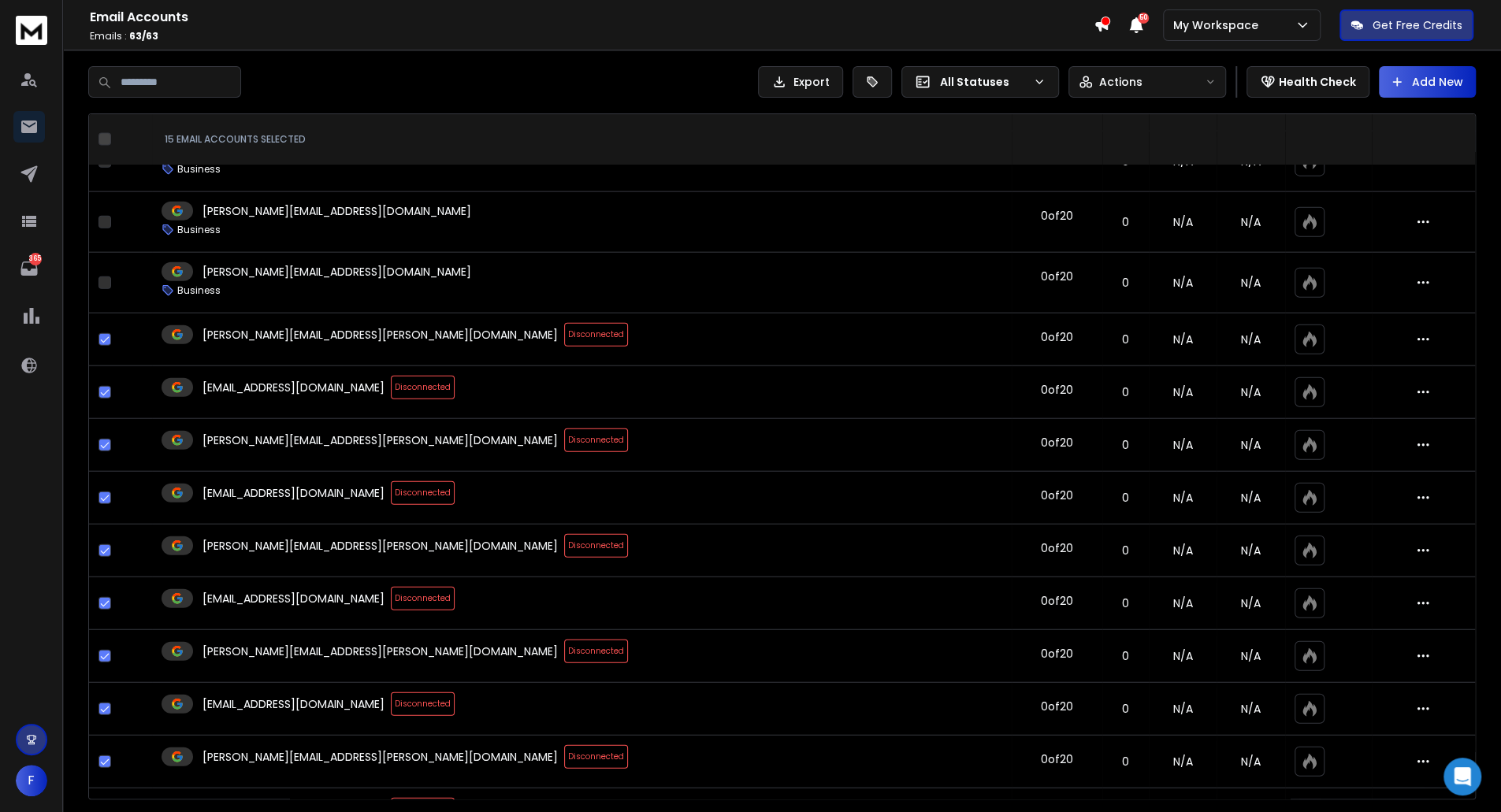
scroll to position [2740, 0]
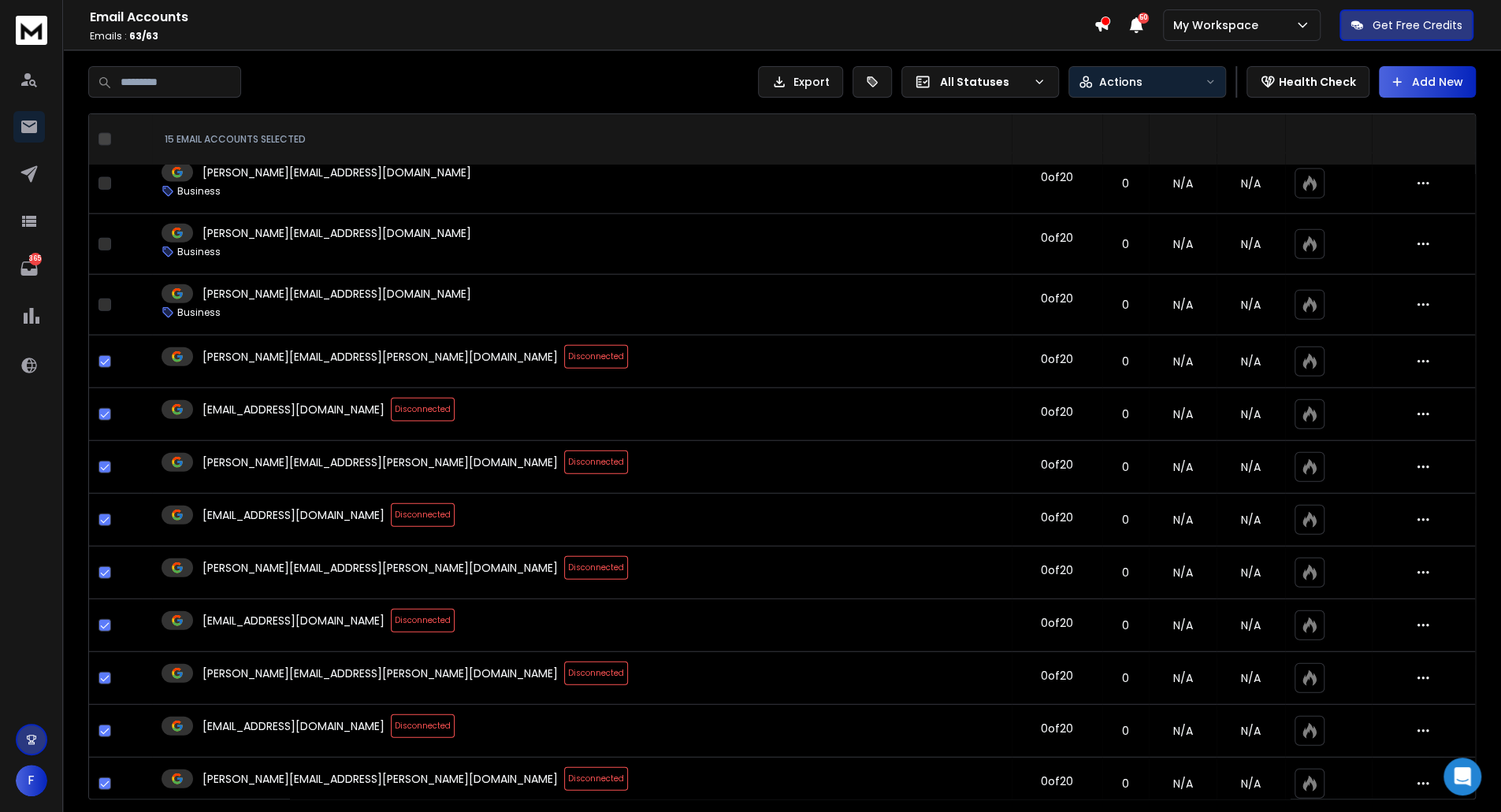
click at [1117, 79] on p "Actions" at bounding box center [1120, 81] width 43 height 16
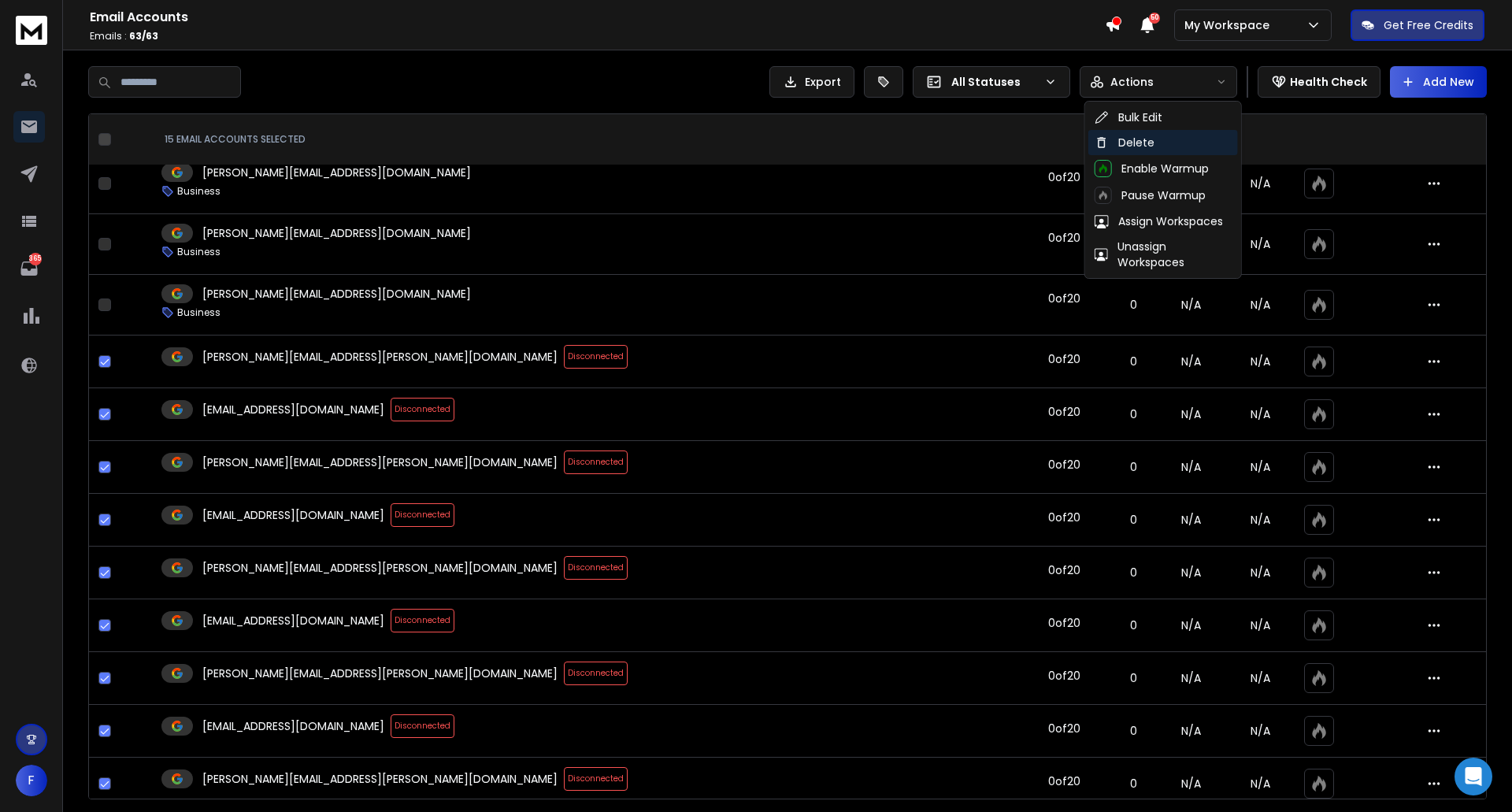
click at [643, 78] on div at bounding box center [424, 82] width 672 height 32
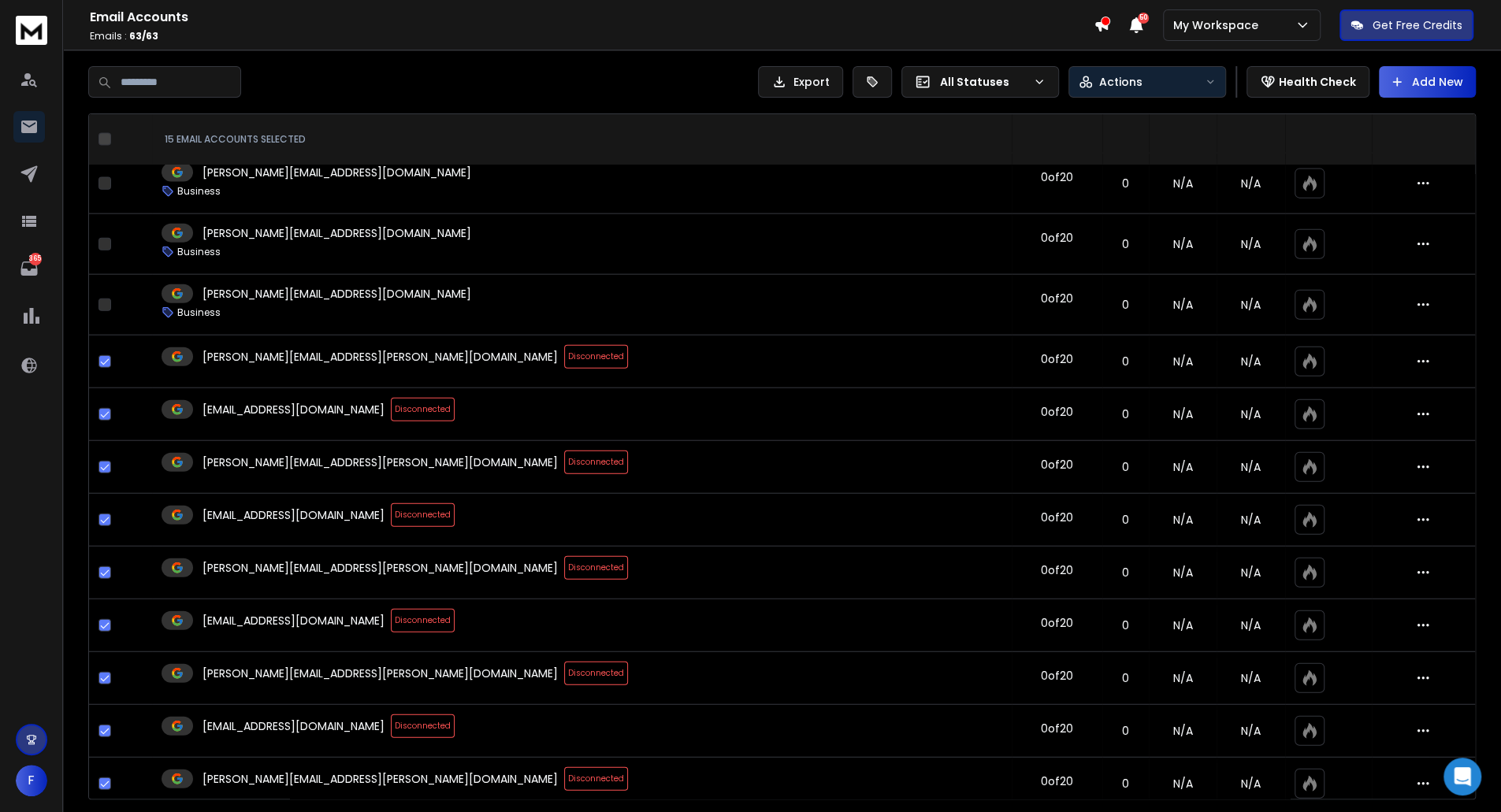
click at [1136, 82] on p "Actions" at bounding box center [1120, 81] width 43 height 16
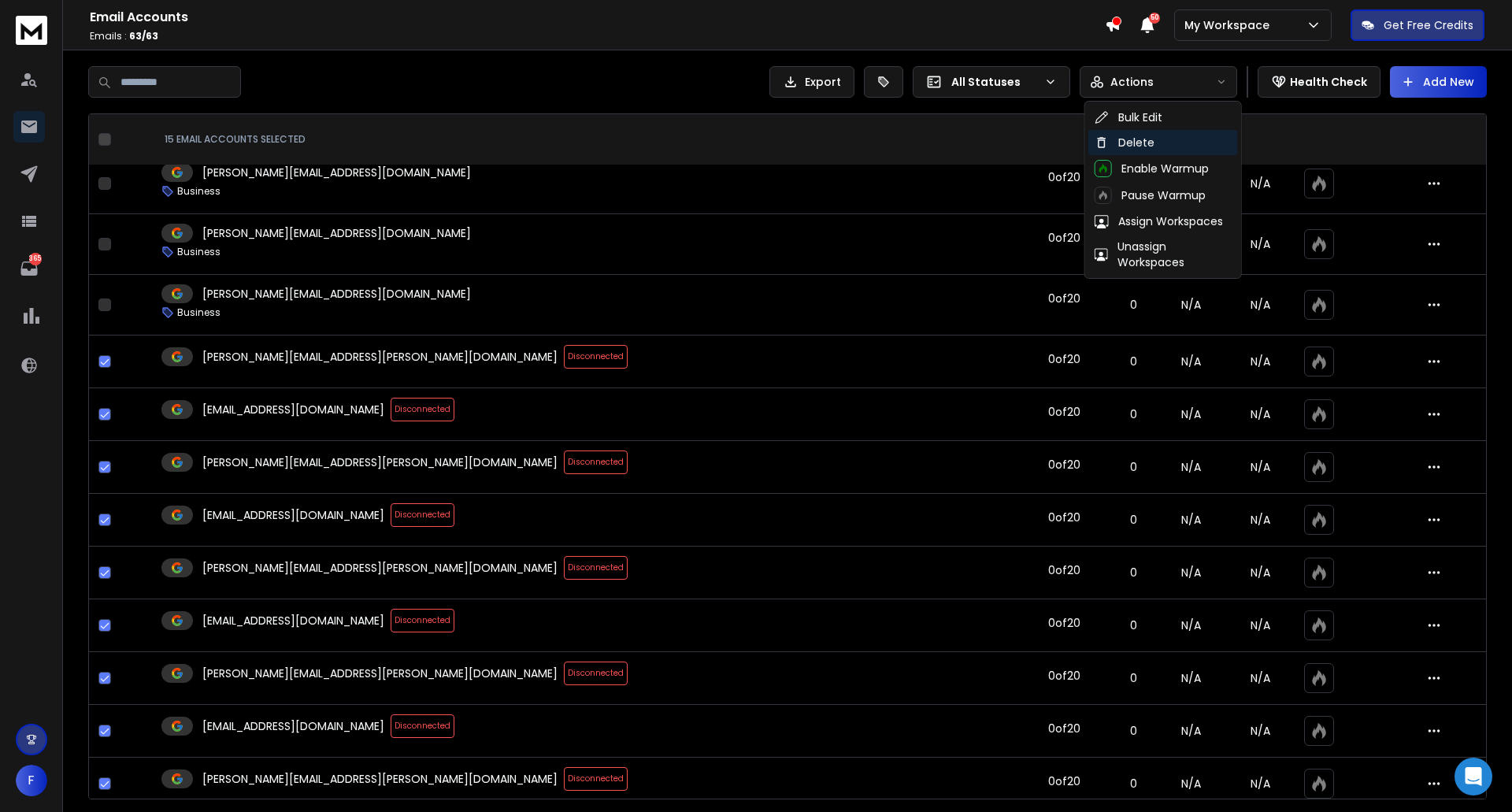
click at [1136, 132] on div "Delete" at bounding box center [1163, 142] width 150 height 25
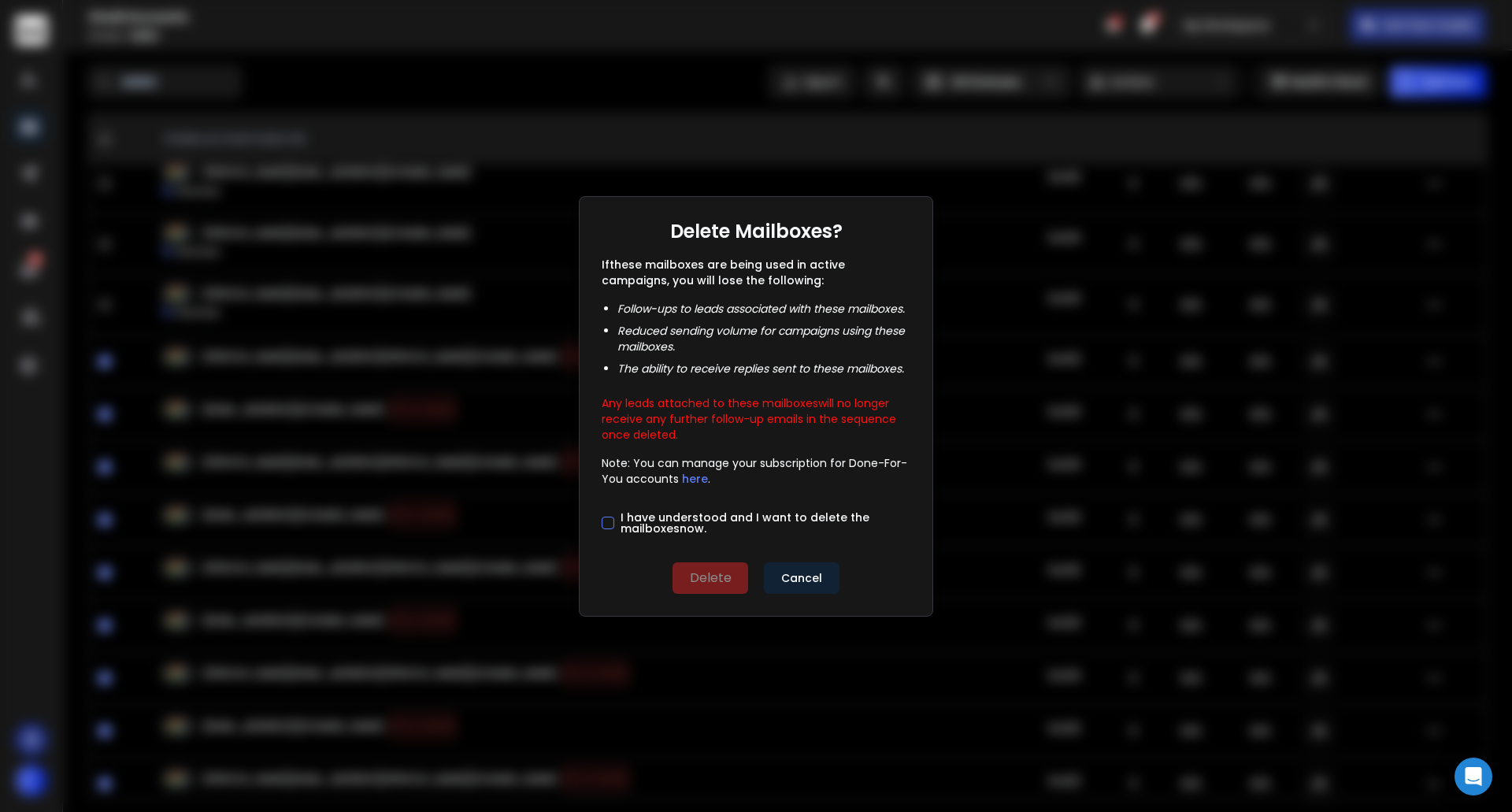
click at [659, 521] on label "I have understood and I want to delete the mailbox es now." at bounding box center [765, 523] width 290 height 22
click at [615, 521] on button "I have understood and I want to delete the mailbox es now." at bounding box center [607, 522] width 12 height 12
click at [725, 579] on button "Delete" at bounding box center [710, 578] width 76 height 32
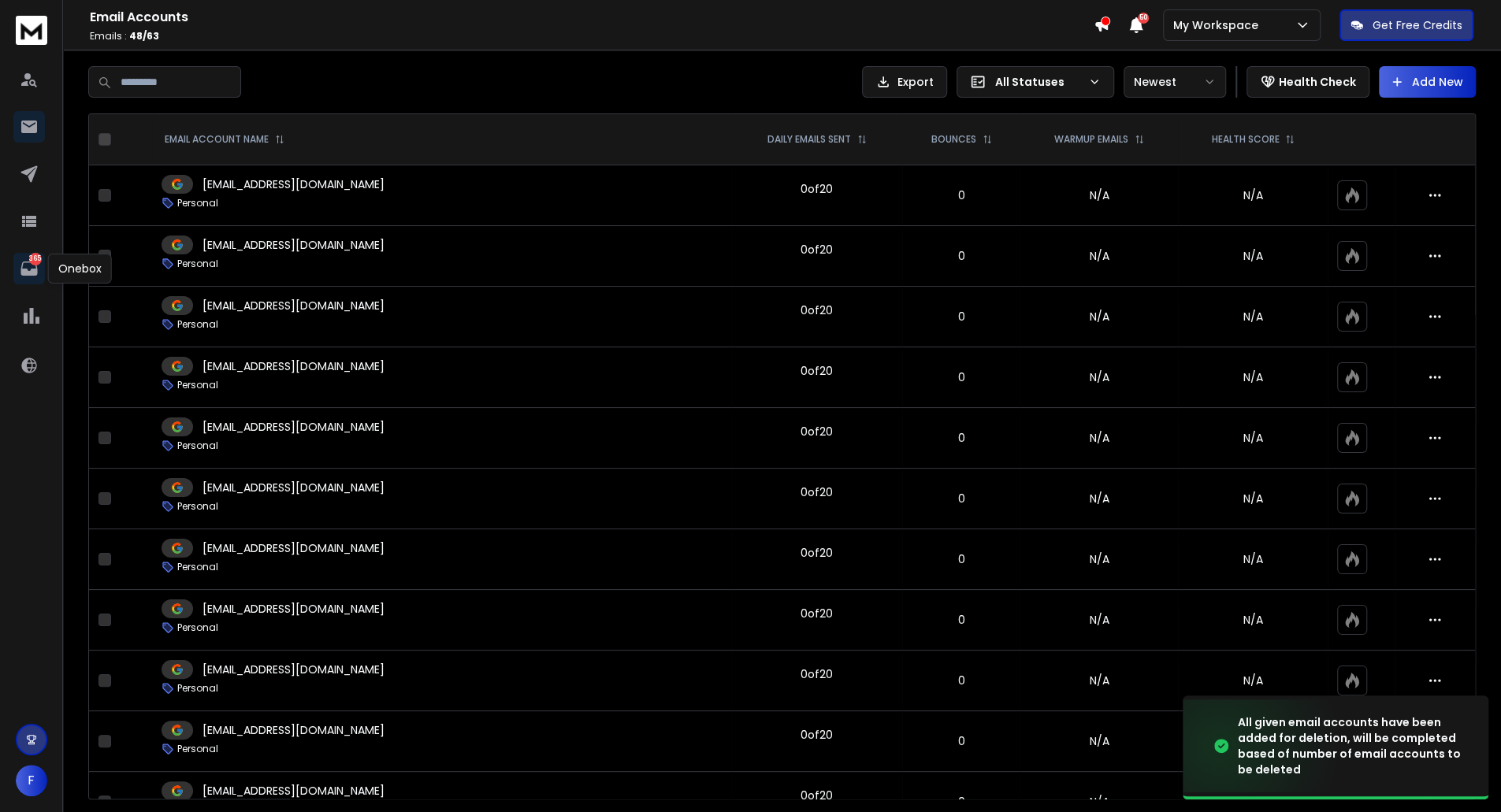
click at [22, 273] on icon at bounding box center [29, 268] width 17 height 14
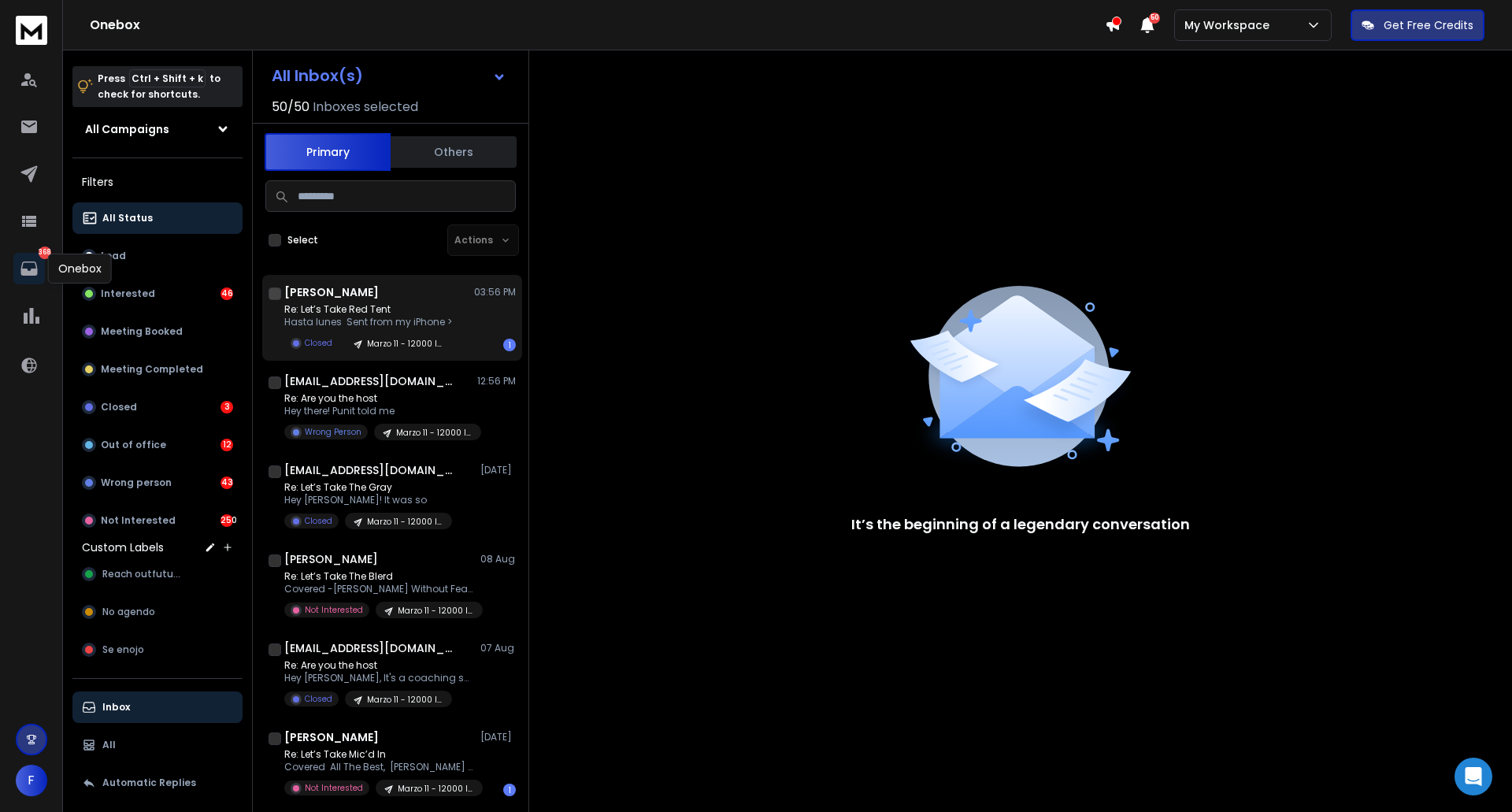
click at [474, 293] on p "03:56 PM" at bounding box center [495, 292] width 42 height 12
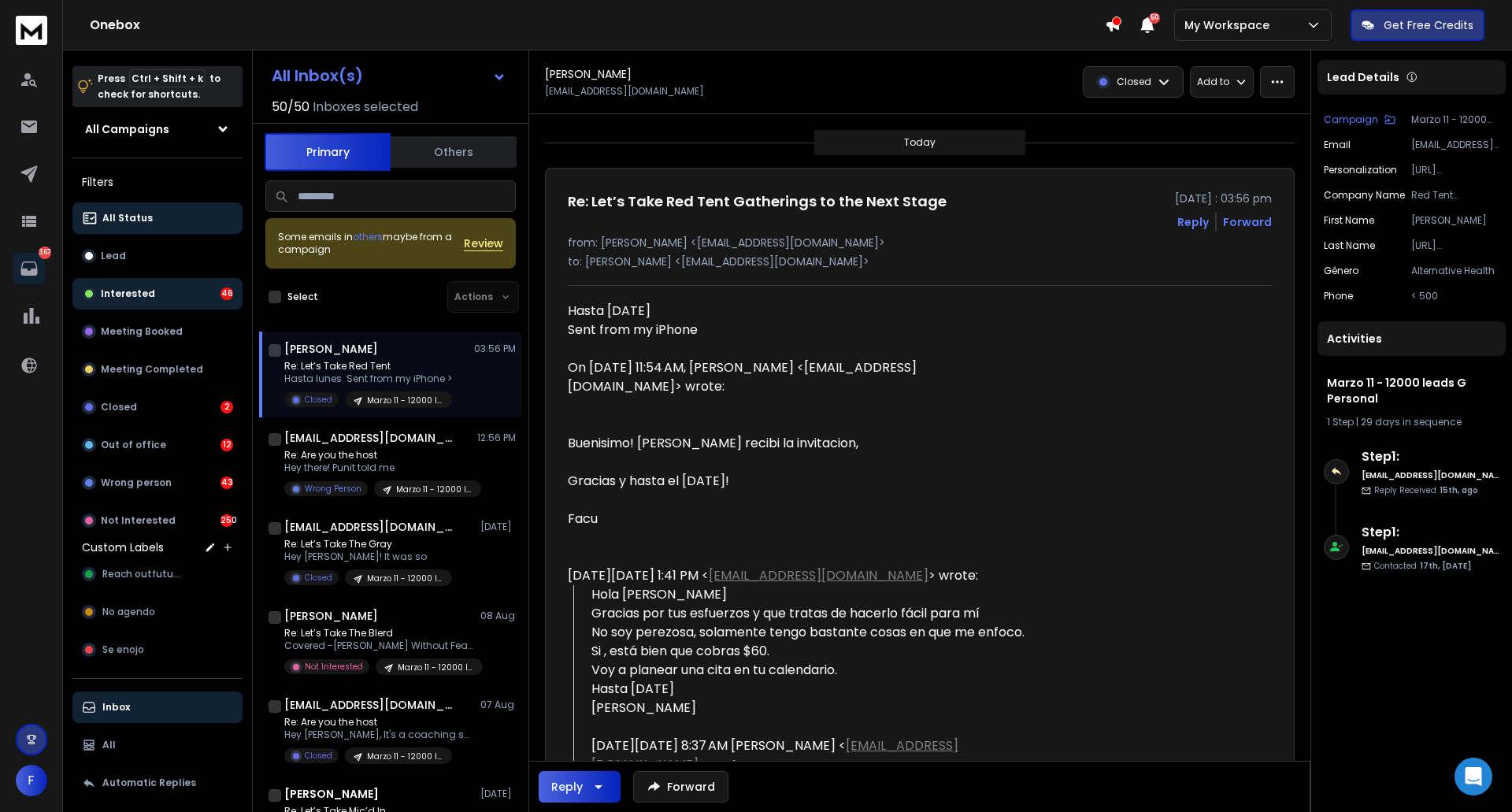
click at [174, 294] on button "Interested 46" at bounding box center [157, 294] width 170 height 32
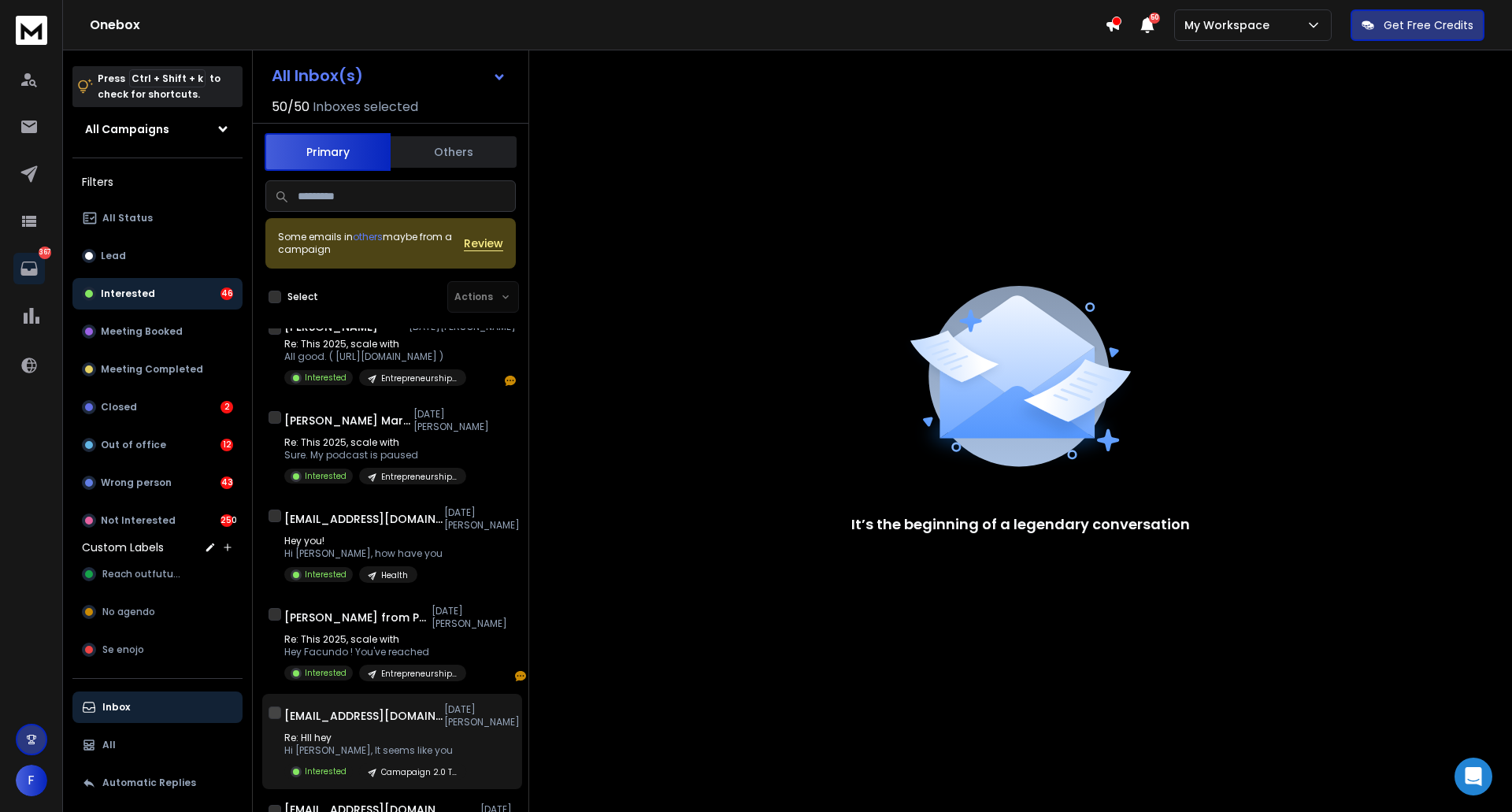
scroll to position [20979, 0]
